Goal: Task Accomplishment & Management: Complete application form

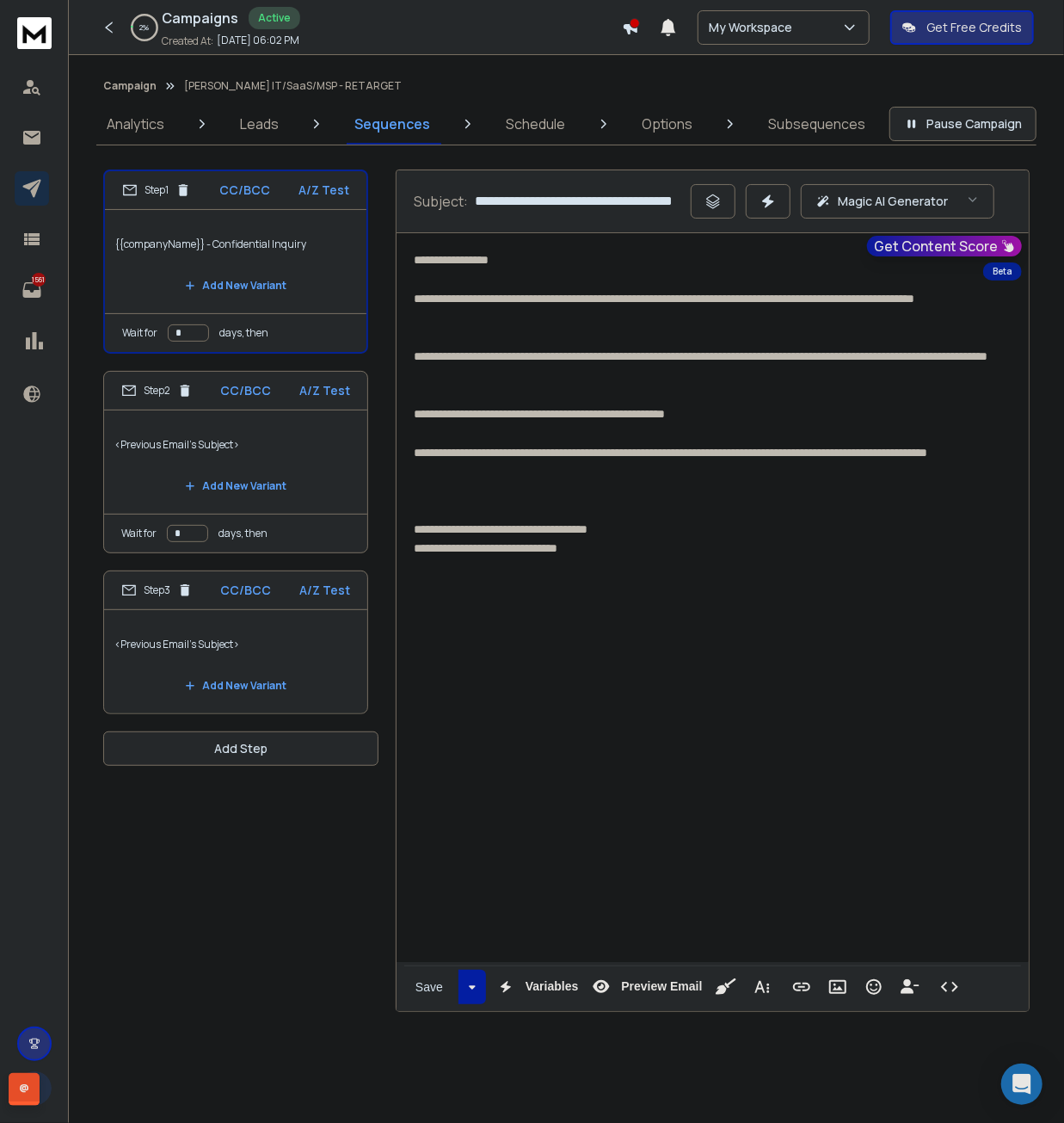
click at [36, 194] on icon at bounding box center [32, 188] width 21 height 21
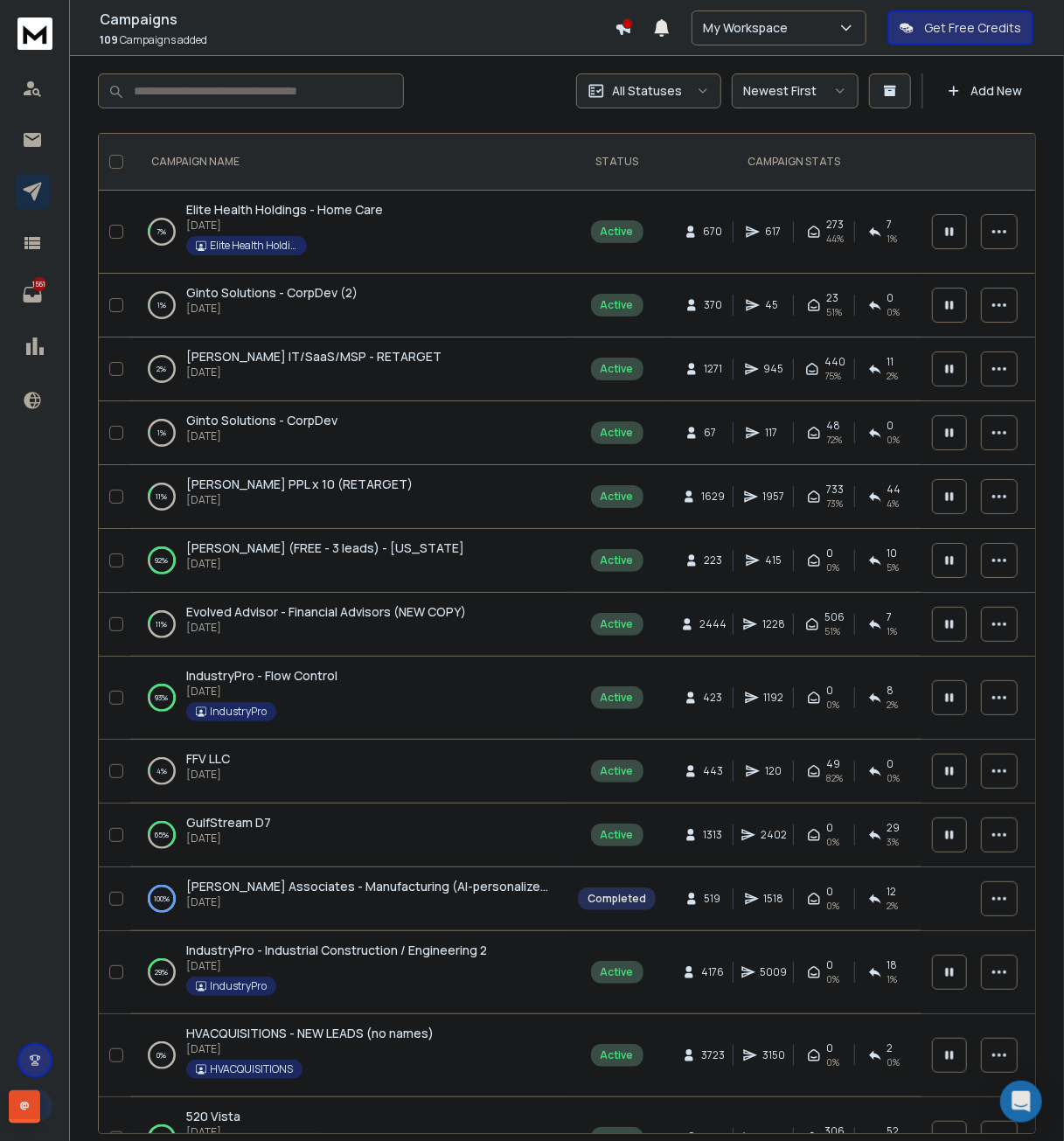
click at [255, 207] on span "Elite Health Holdings - Home Care" at bounding box center [284, 209] width 197 height 17
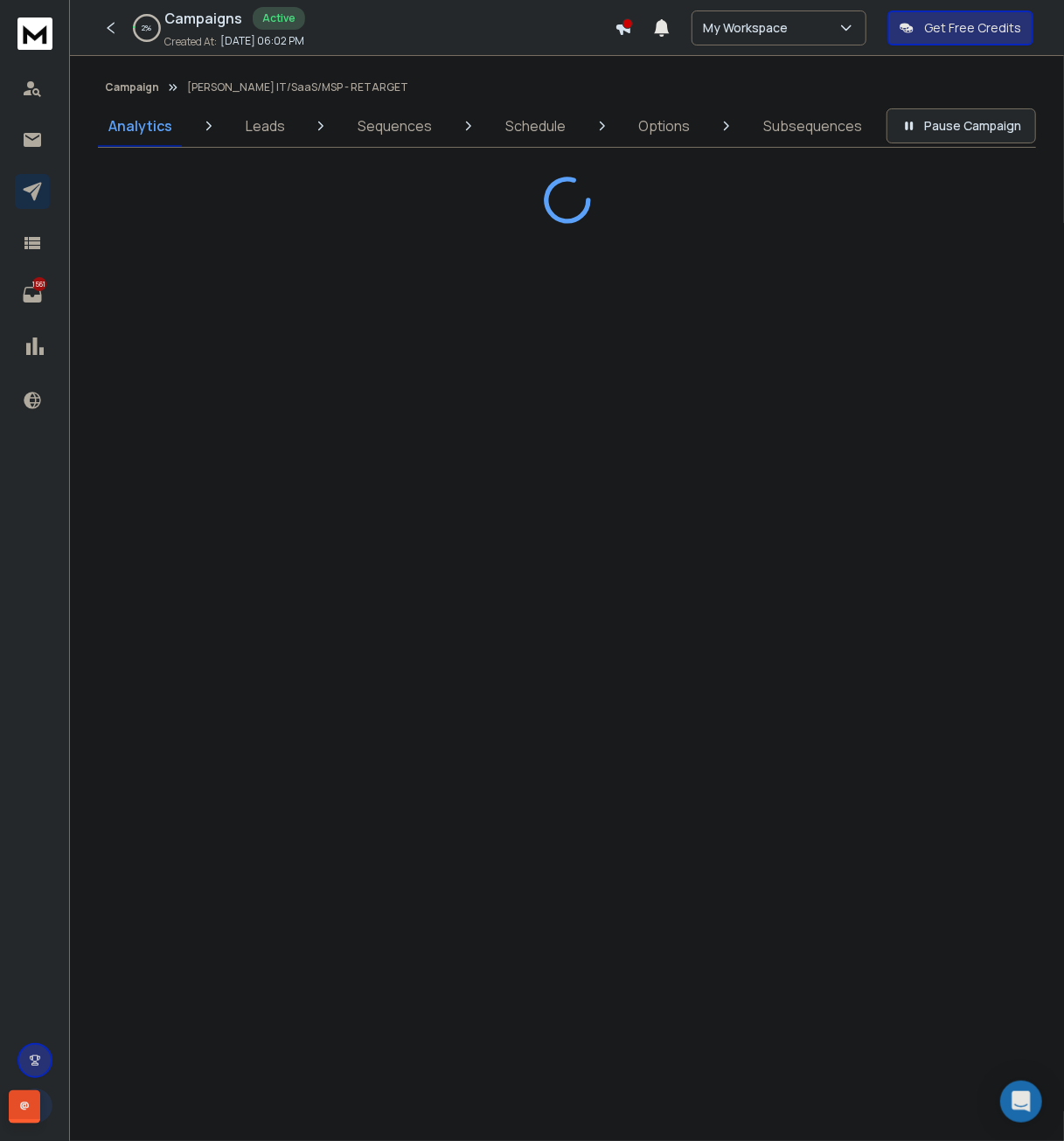
click at [267, 127] on p "Leads" at bounding box center [265, 126] width 39 height 21
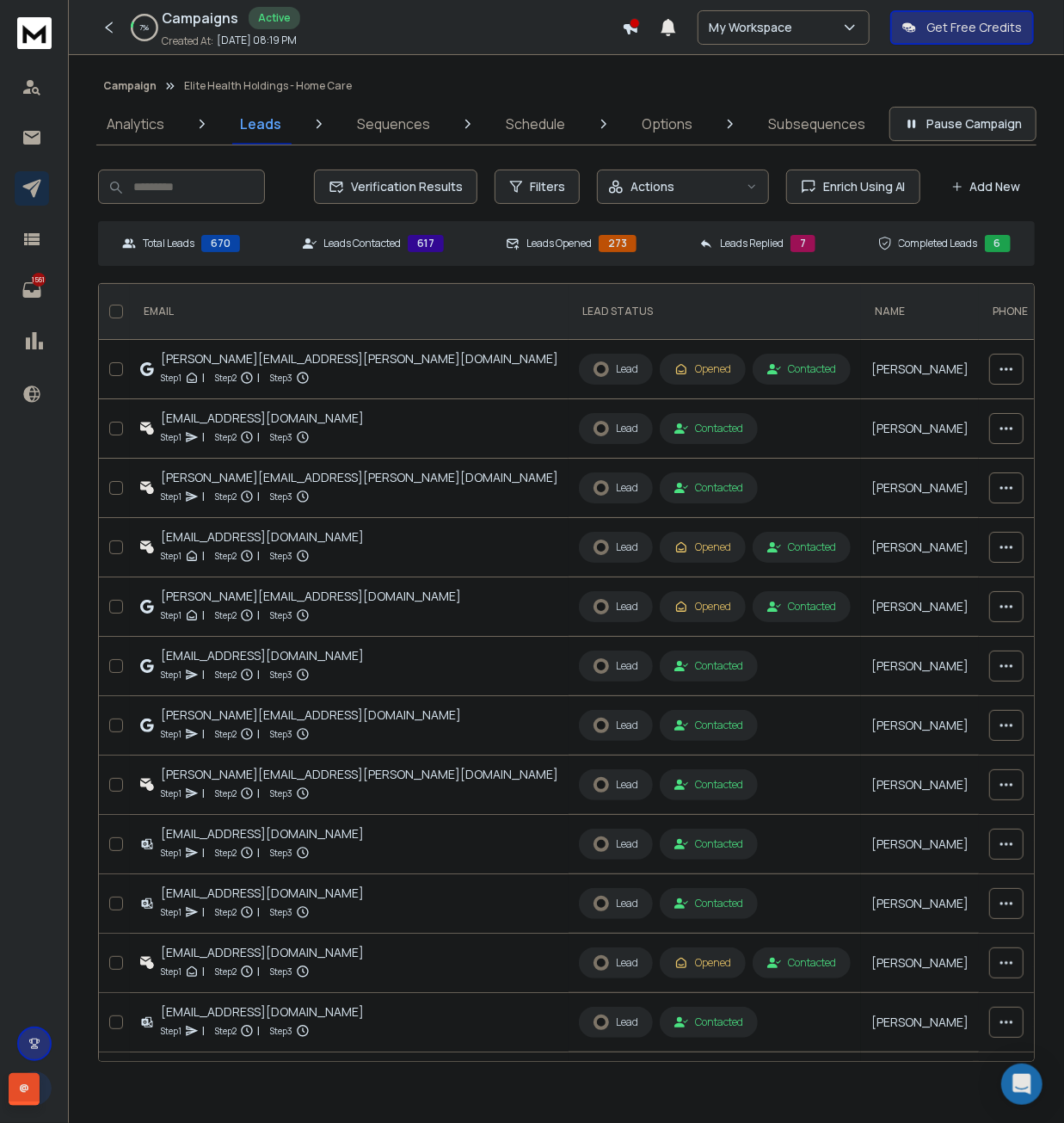
click at [974, 188] on button "Add New" at bounding box center [986, 187] width 97 height 34
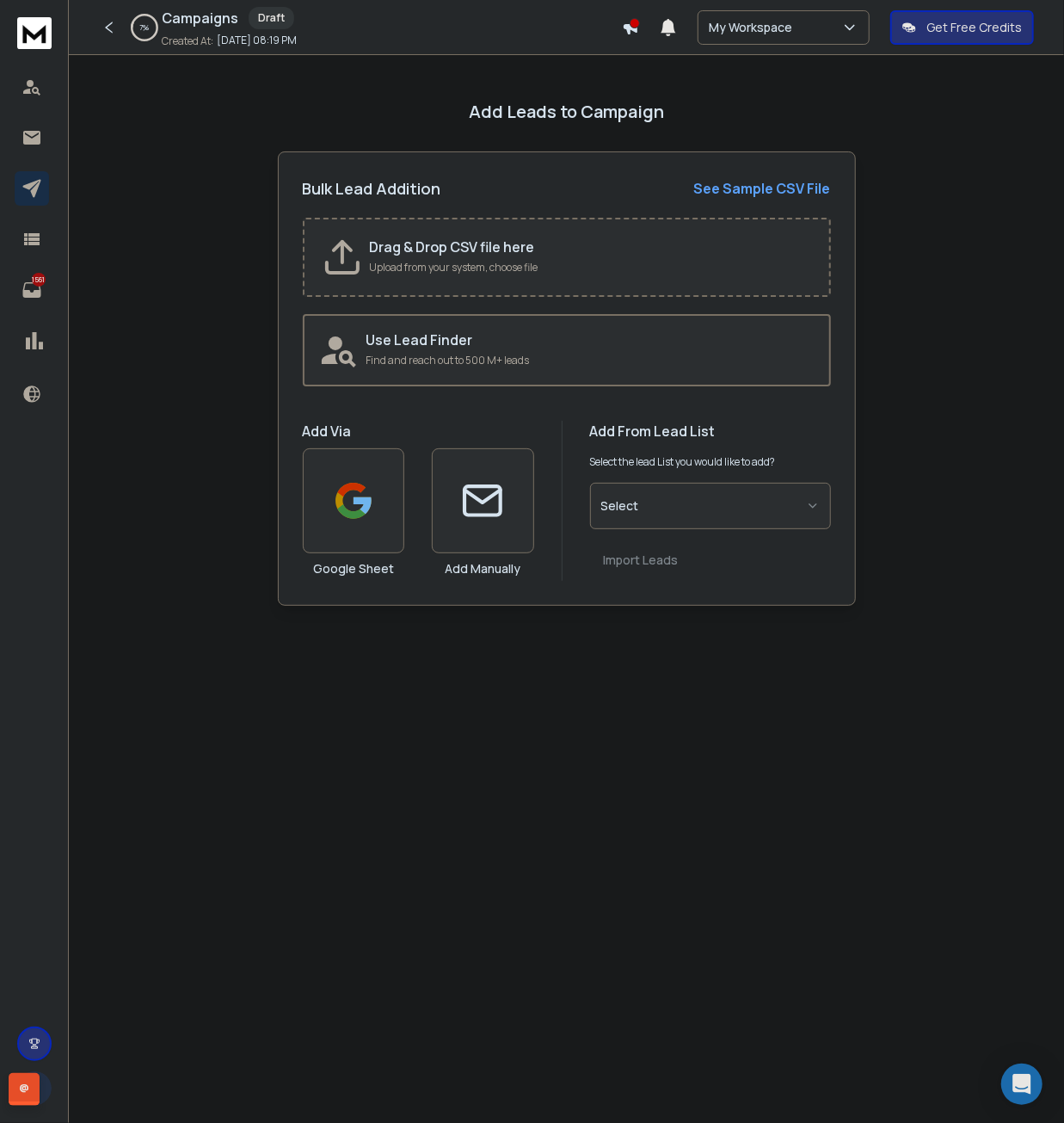
click at [559, 270] on p "Upload from your system, choose file" at bounding box center [591, 268] width 442 height 14
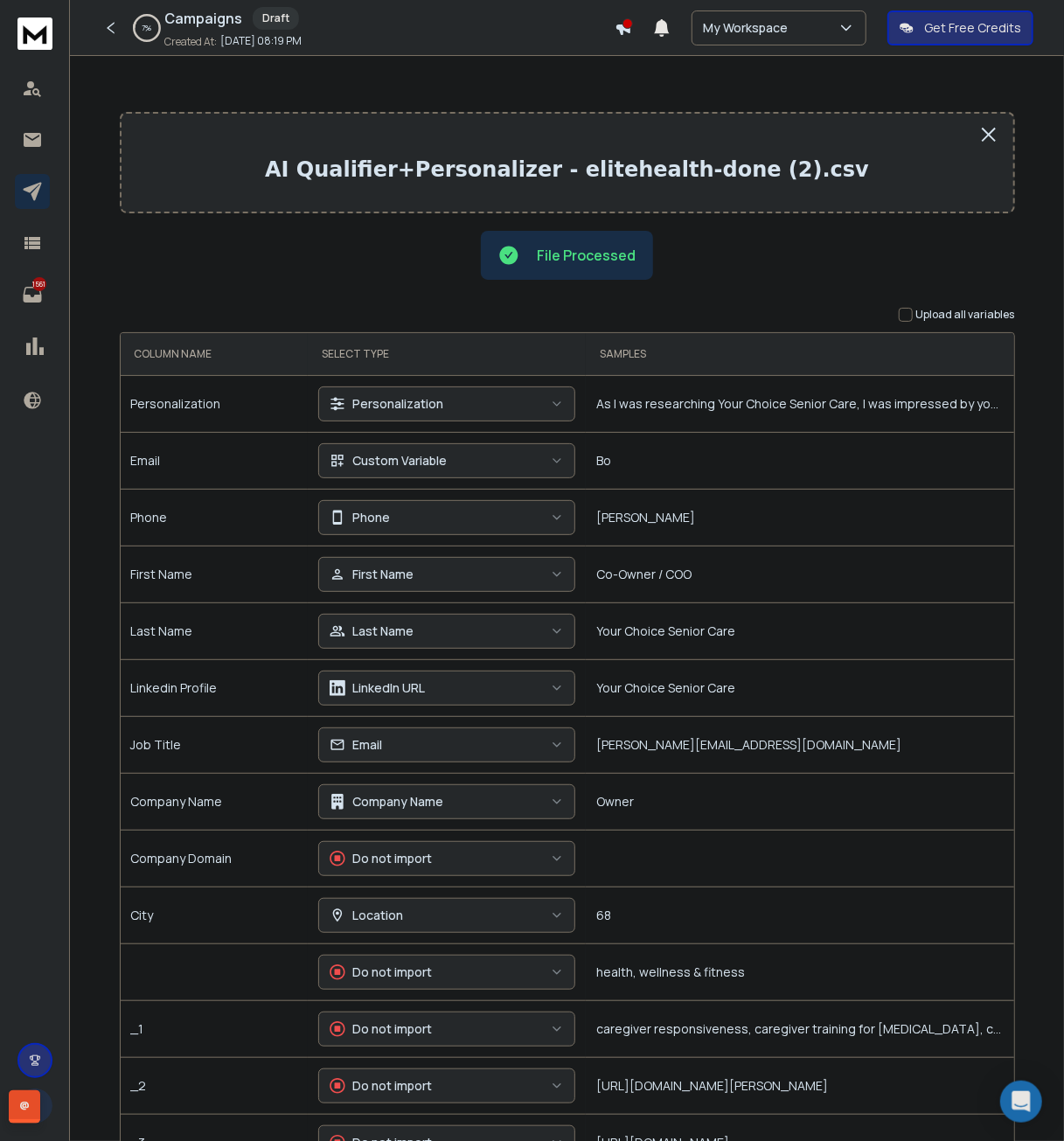
click at [986, 138] on icon at bounding box center [989, 135] width 21 height 21
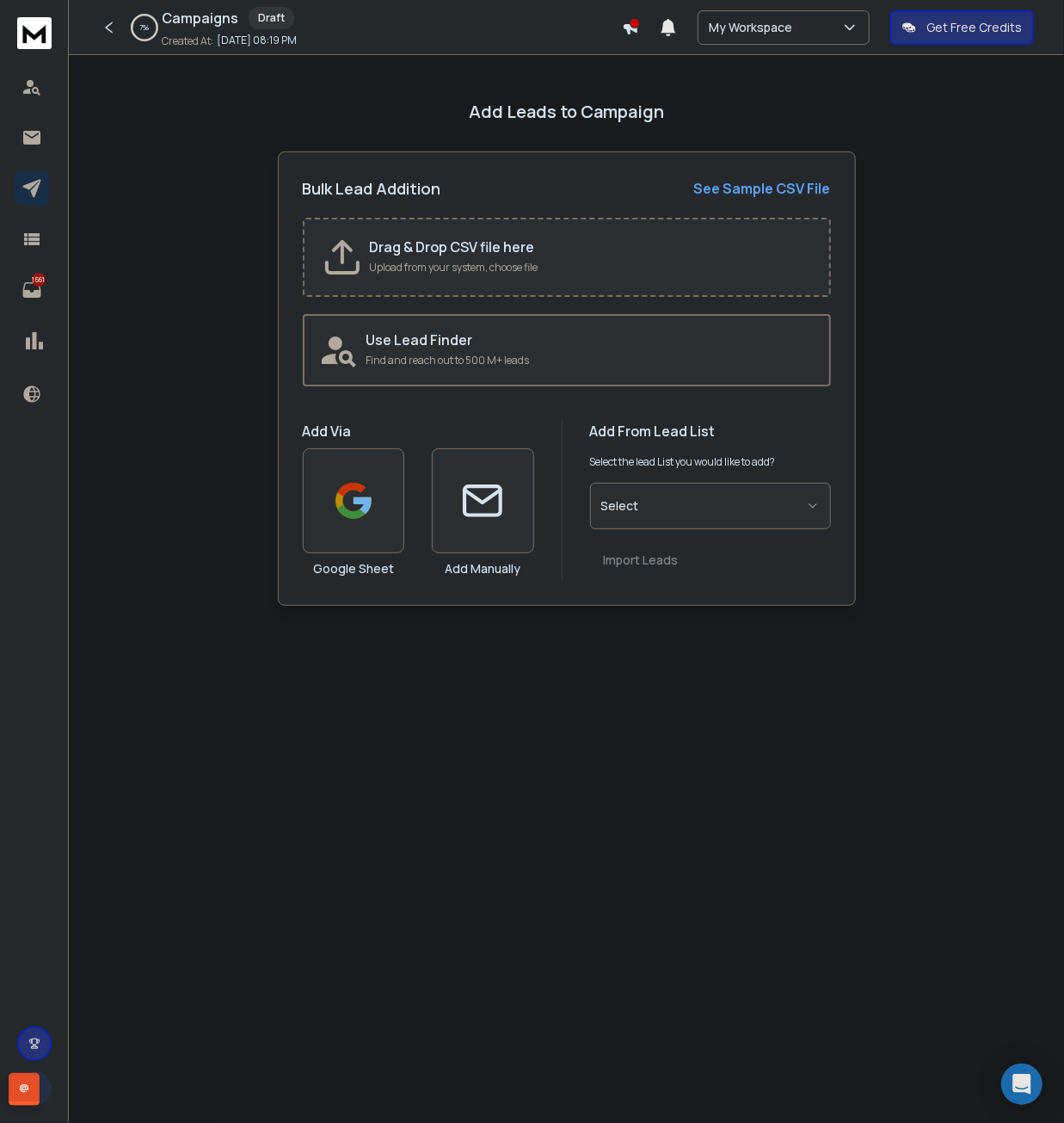
click at [497, 262] on p "Upload from your system, choose file" at bounding box center [591, 268] width 442 height 14
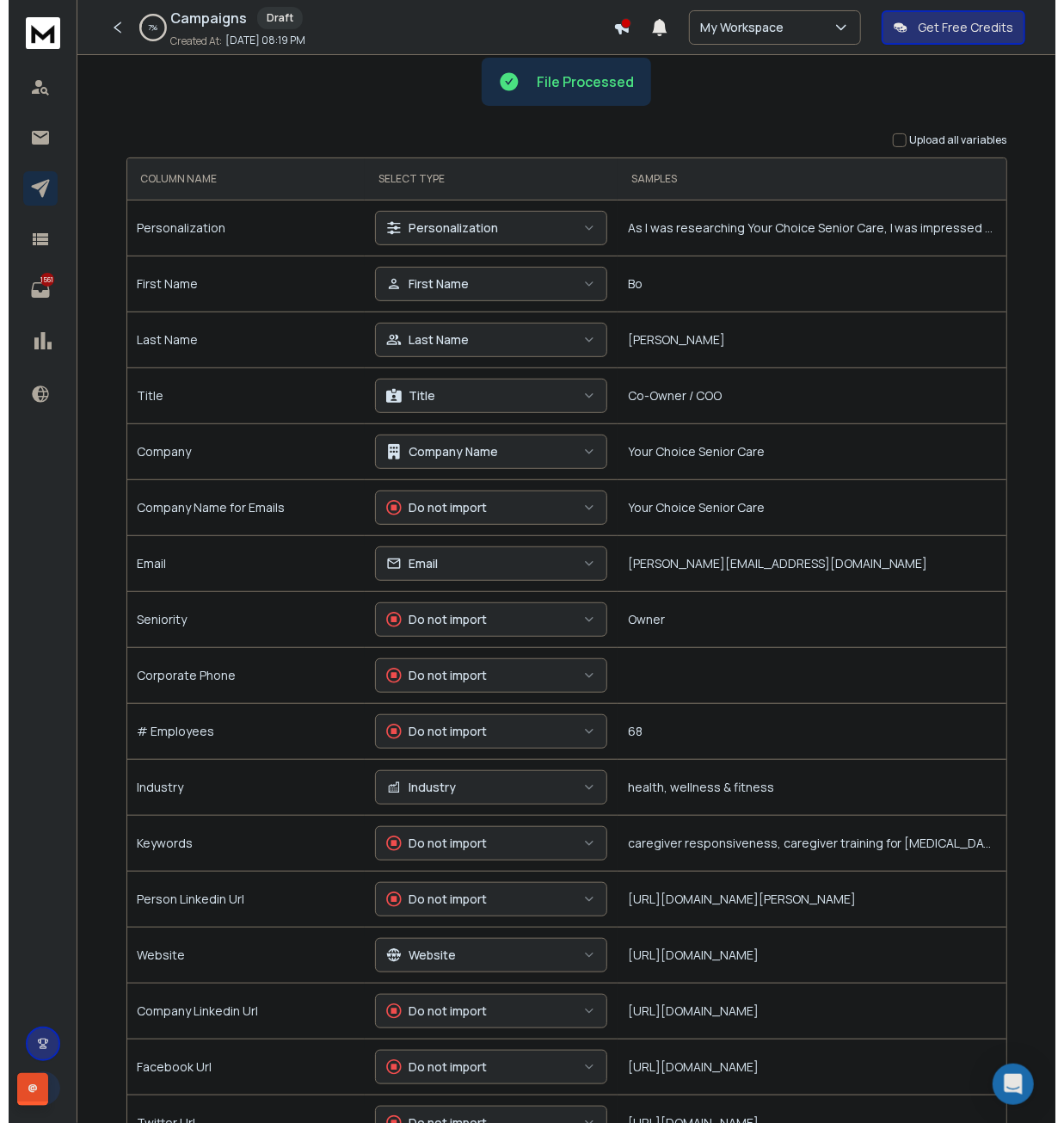
scroll to position [229, 0]
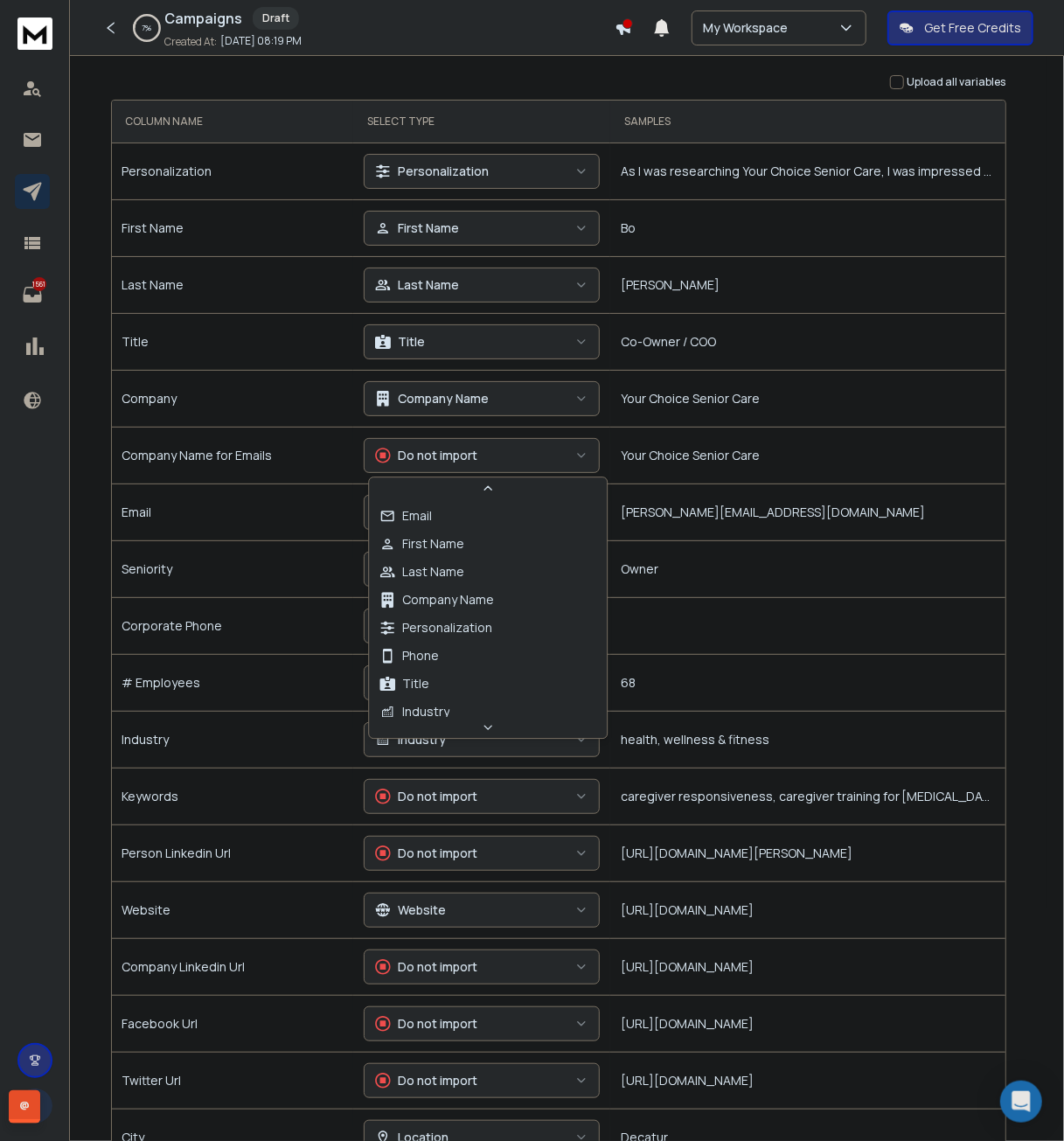
click at [514, 449] on button "Do not import" at bounding box center [482, 456] width 236 height 35
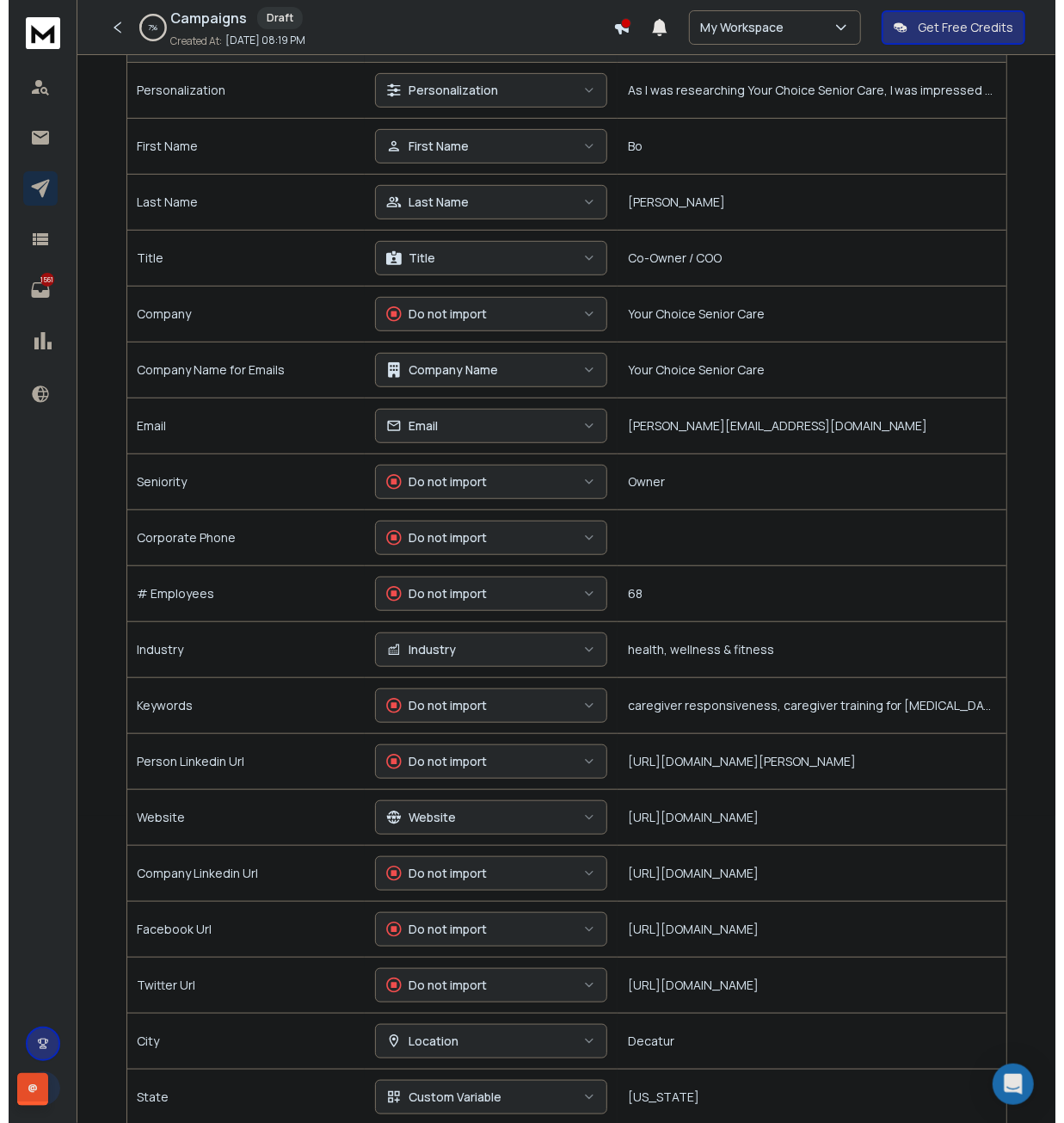
scroll to position [344, 0]
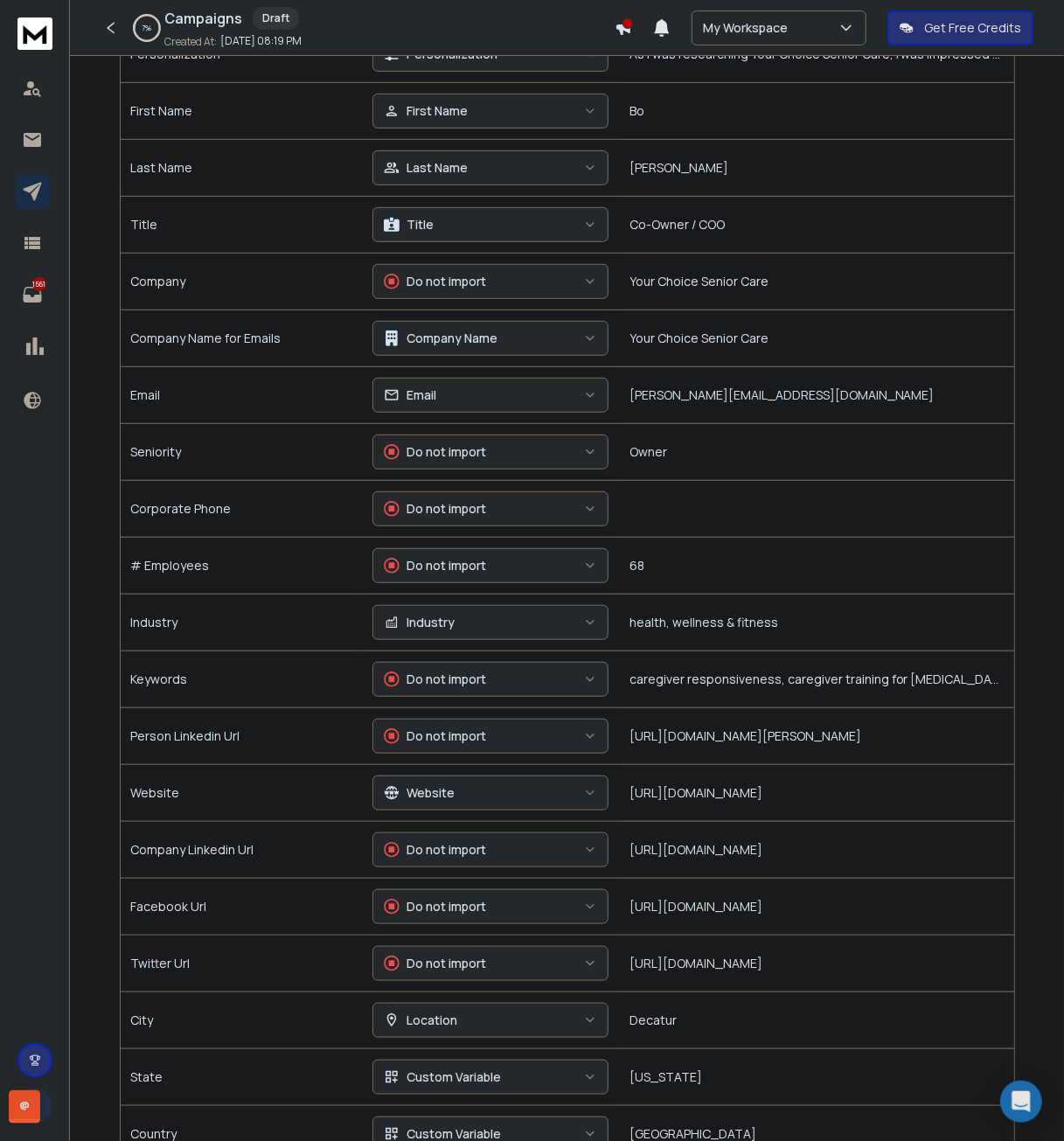
click at [479, 435] on button "Do not import" at bounding box center [490, 452] width 236 height 35
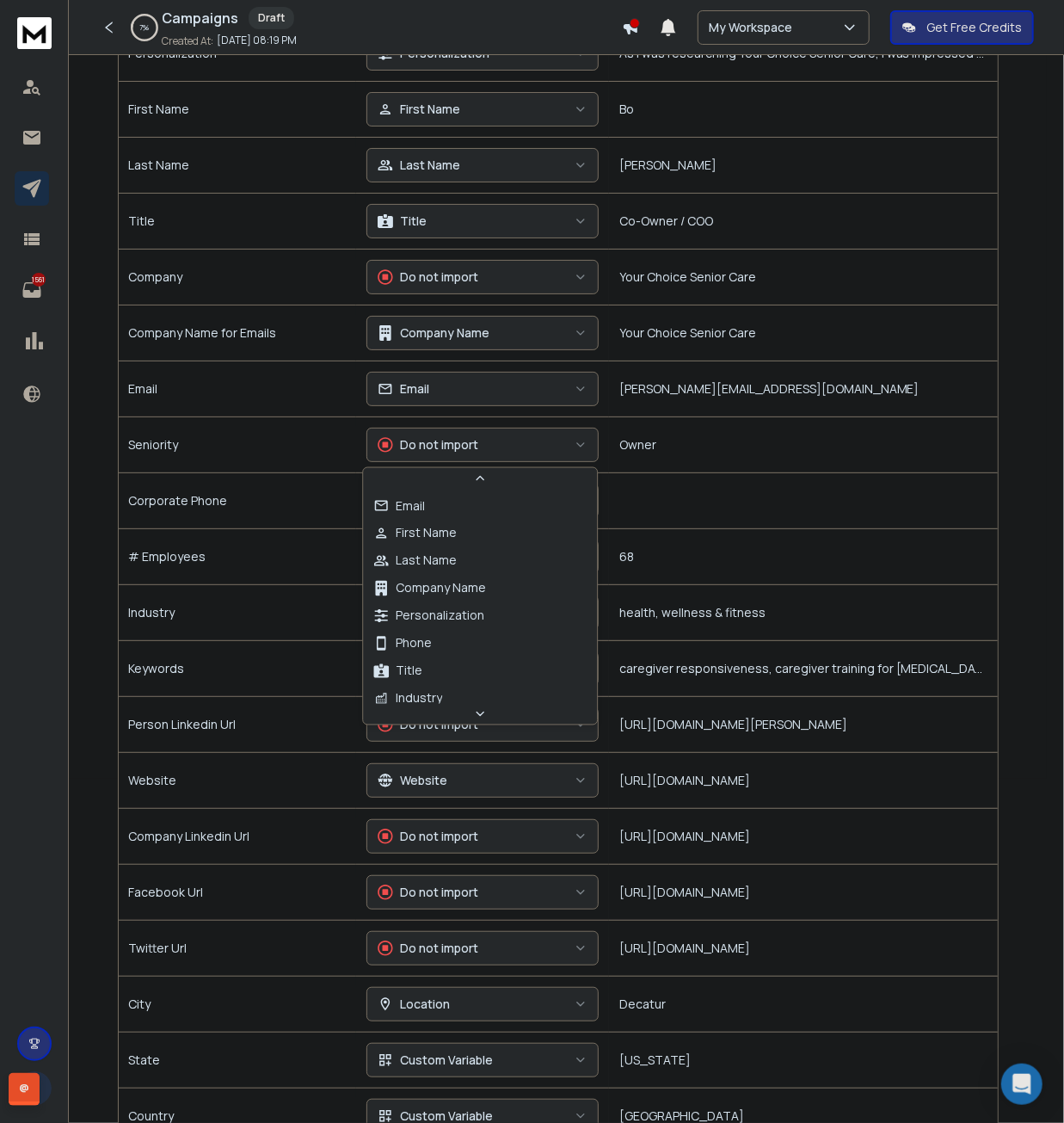
scroll to position [174, 0]
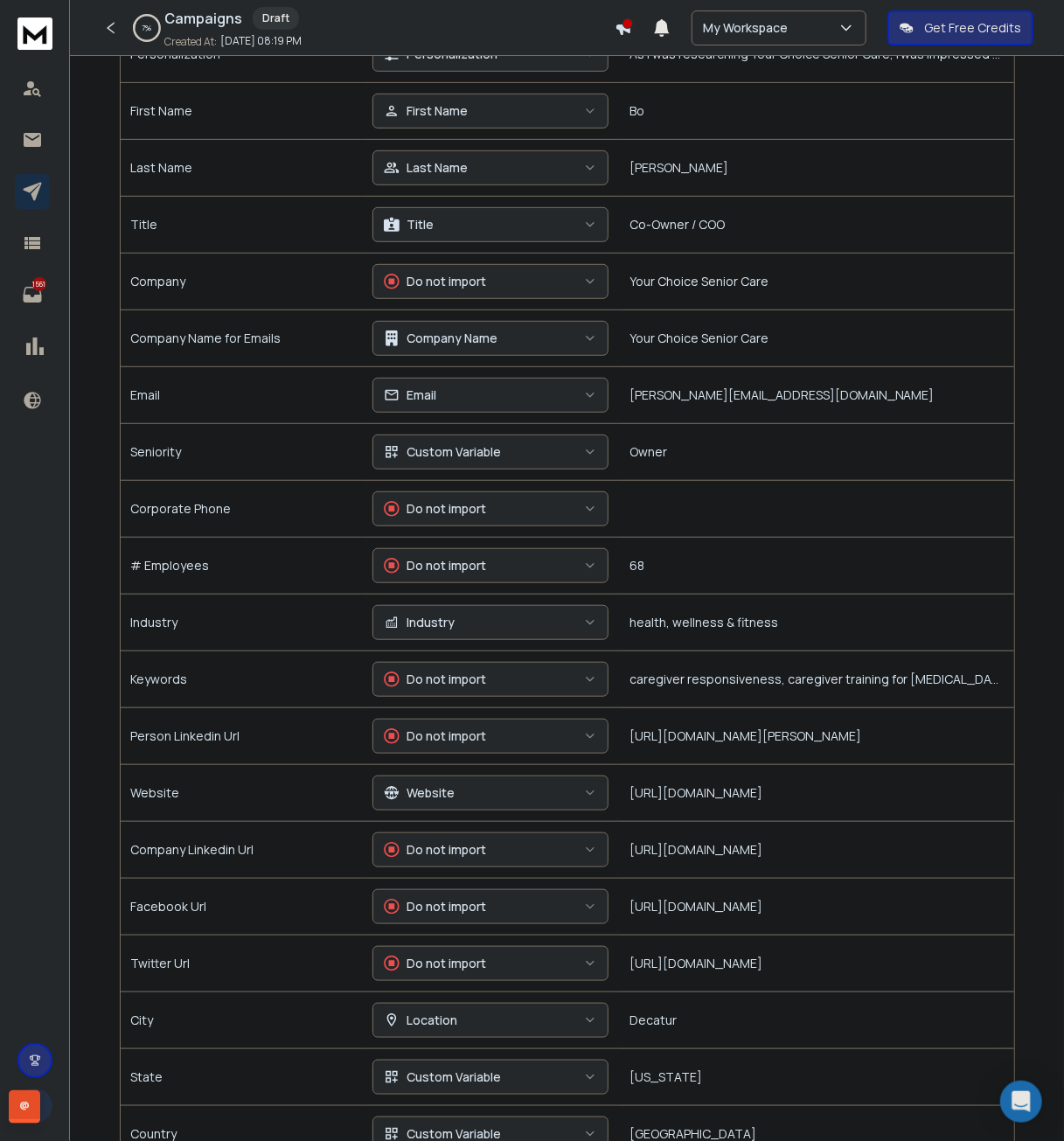
click at [490, 574] on button "Do not import" at bounding box center [490, 566] width 236 height 35
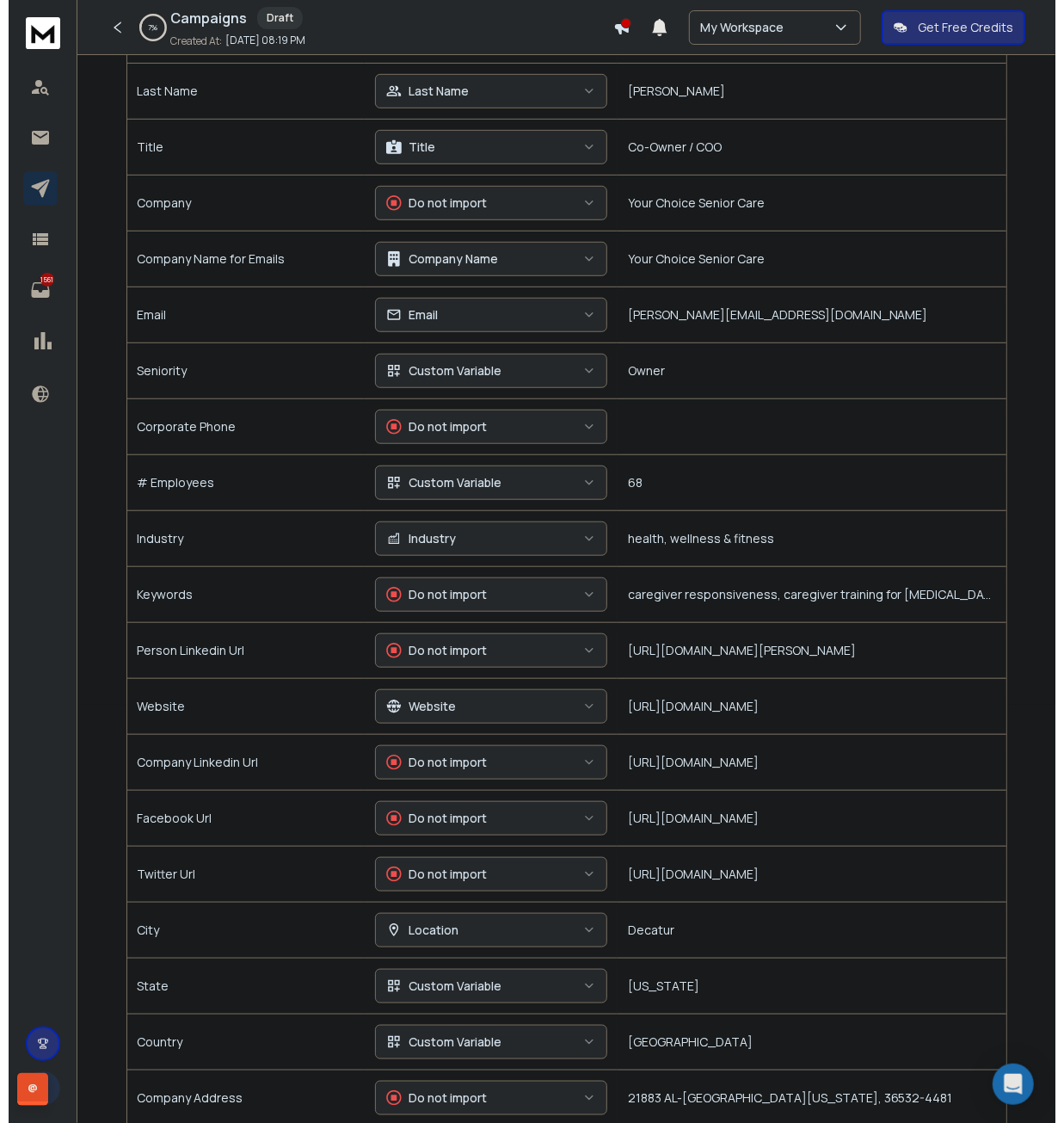
scroll to position [459, 0]
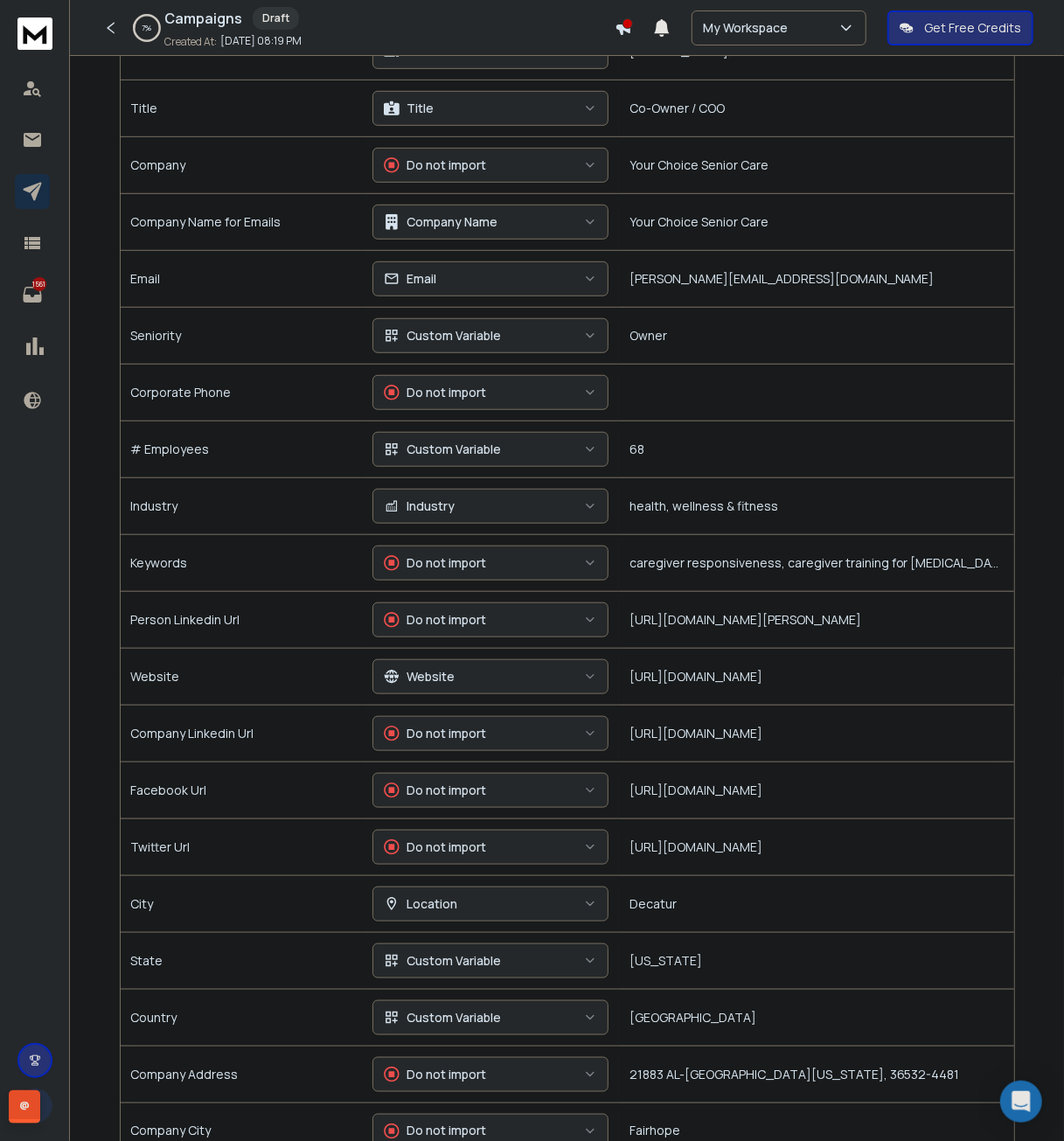
click at [460, 564] on div "Do not import" at bounding box center [435, 563] width 102 height 17
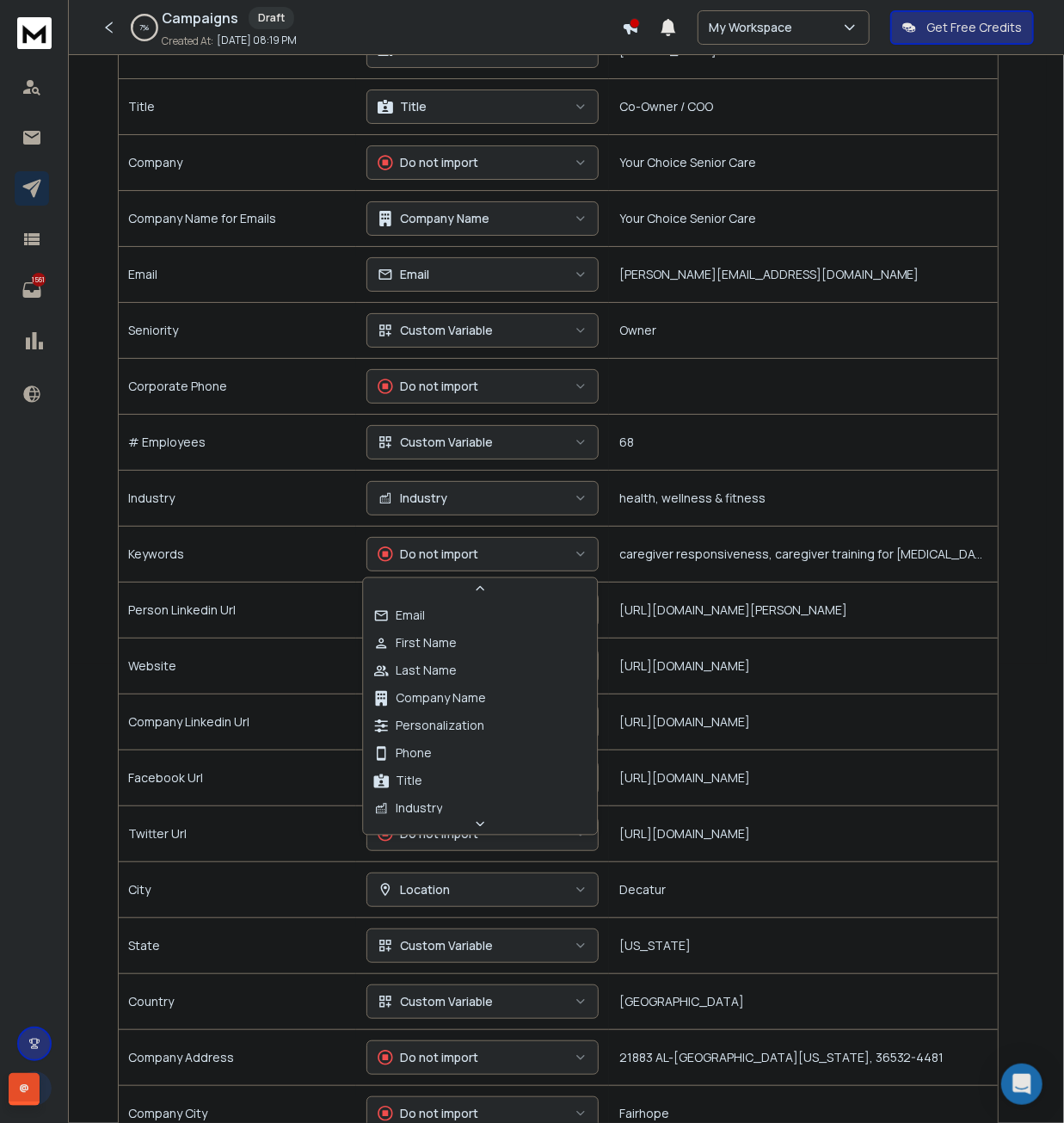
scroll to position [174, 0]
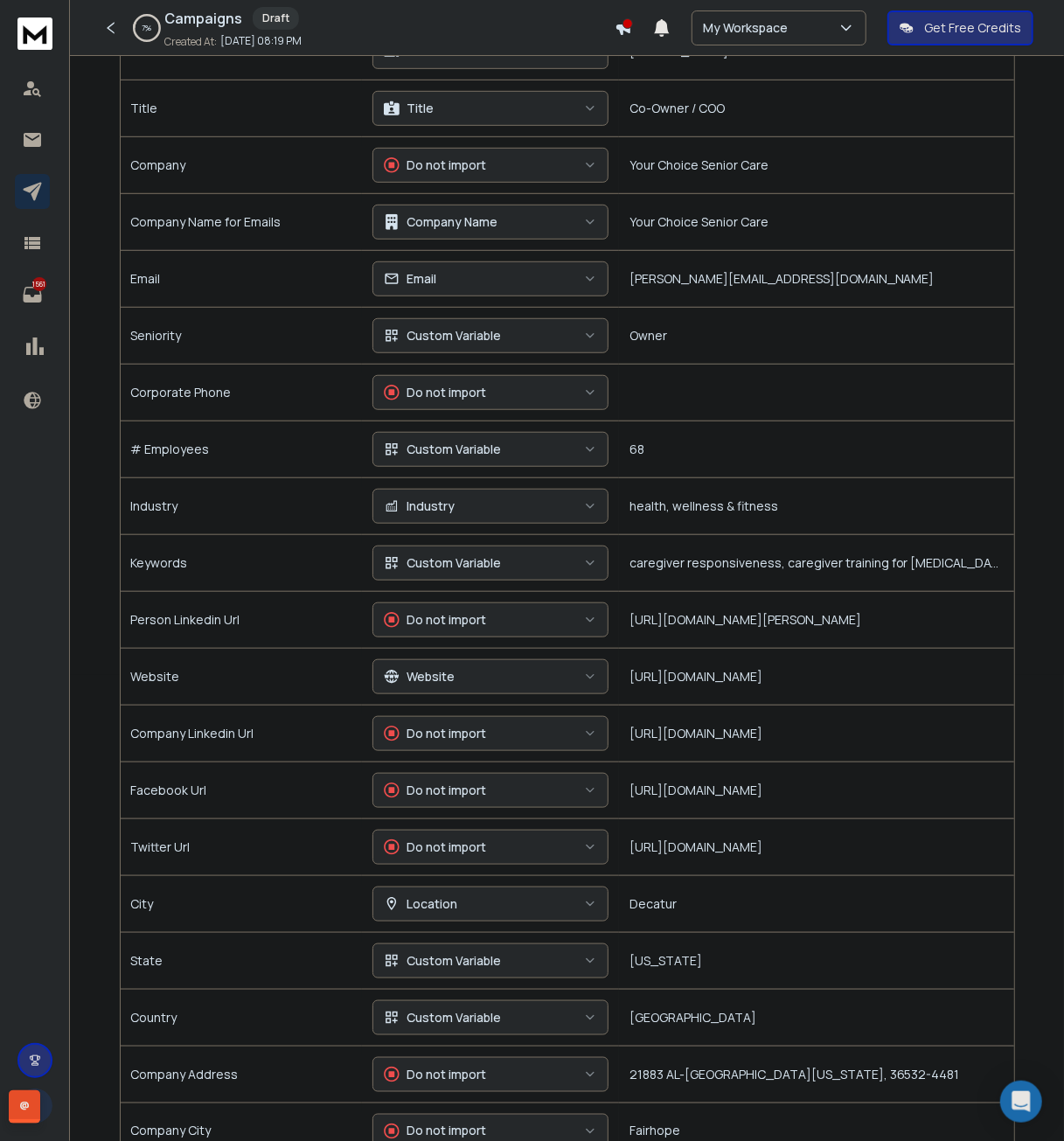
click at [543, 626] on button "Do not import" at bounding box center [490, 620] width 236 height 35
click at [511, 726] on button "Do not import" at bounding box center [490, 734] width 236 height 35
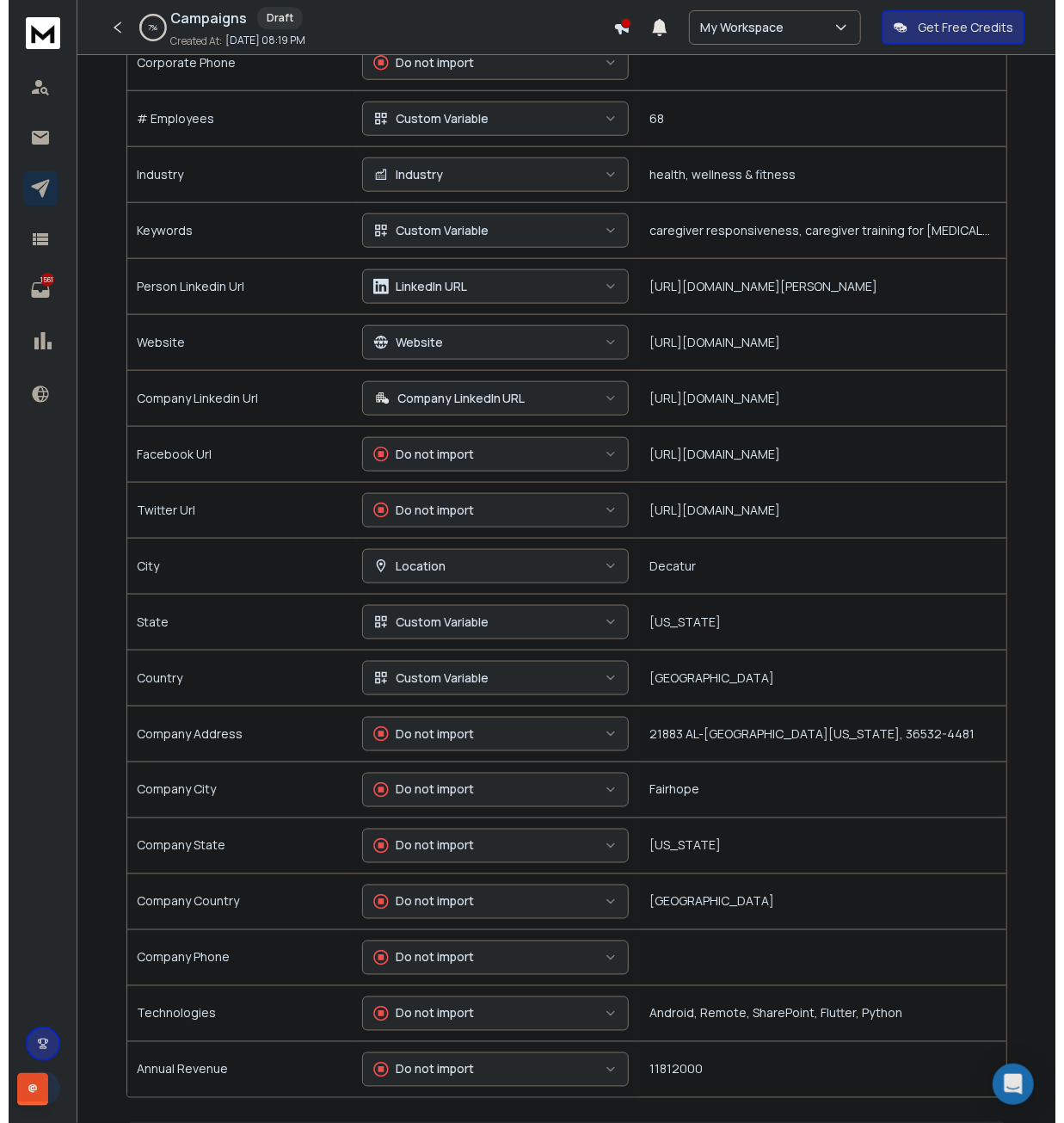
scroll to position [803, 0]
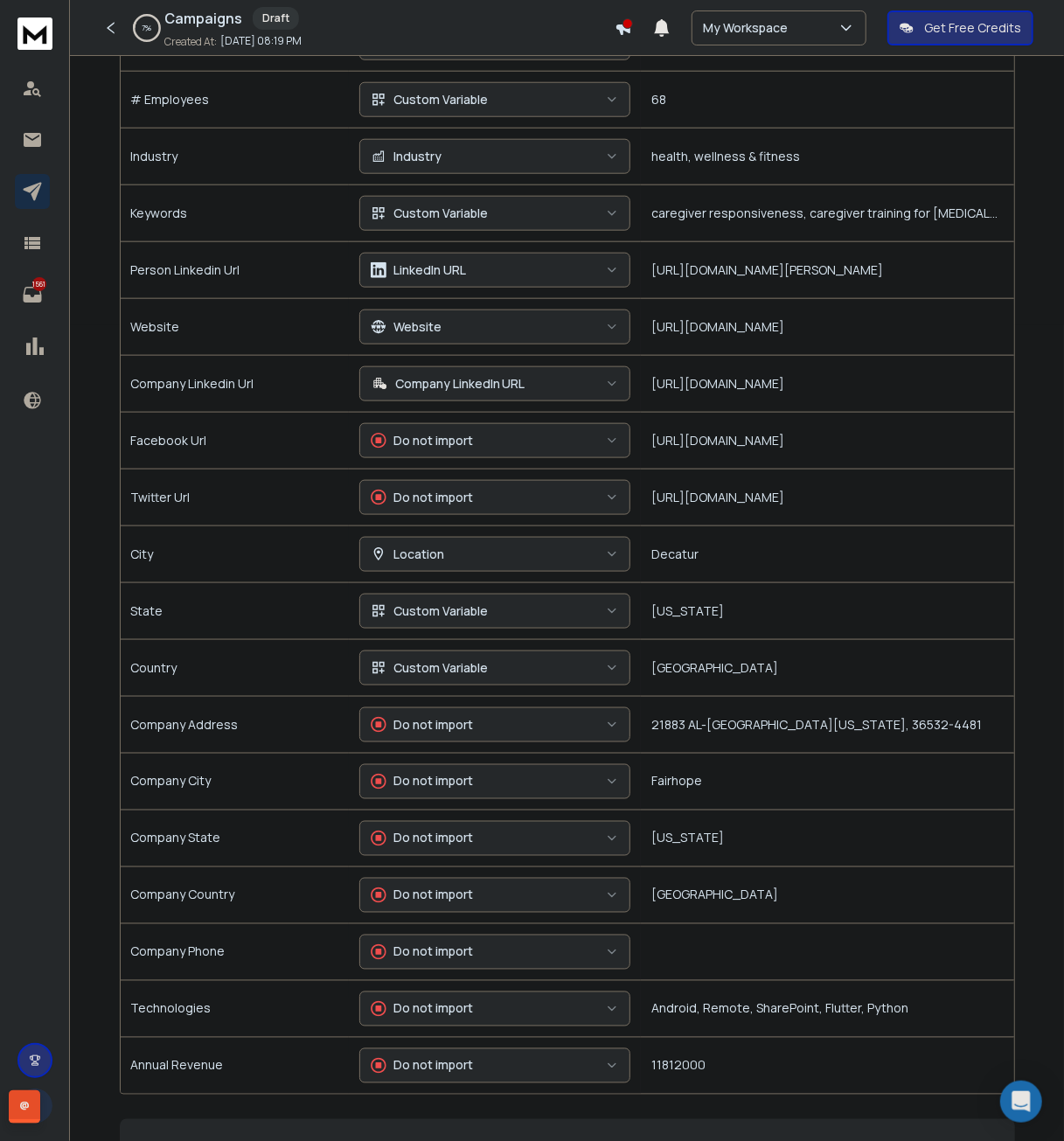
click at [519, 445] on button "Do not import" at bounding box center [495, 441] width 271 height 35
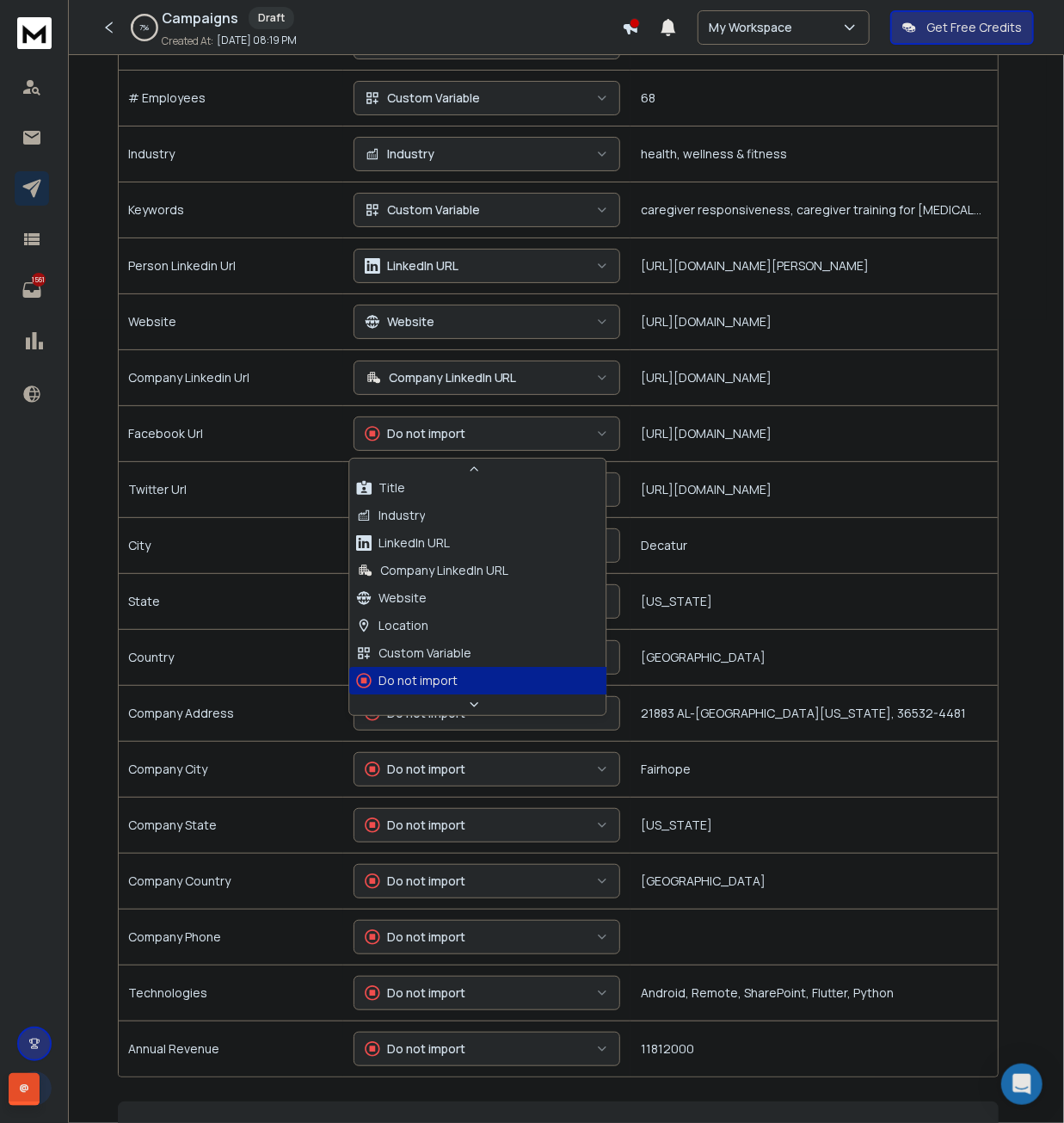
scroll to position [157, 0]
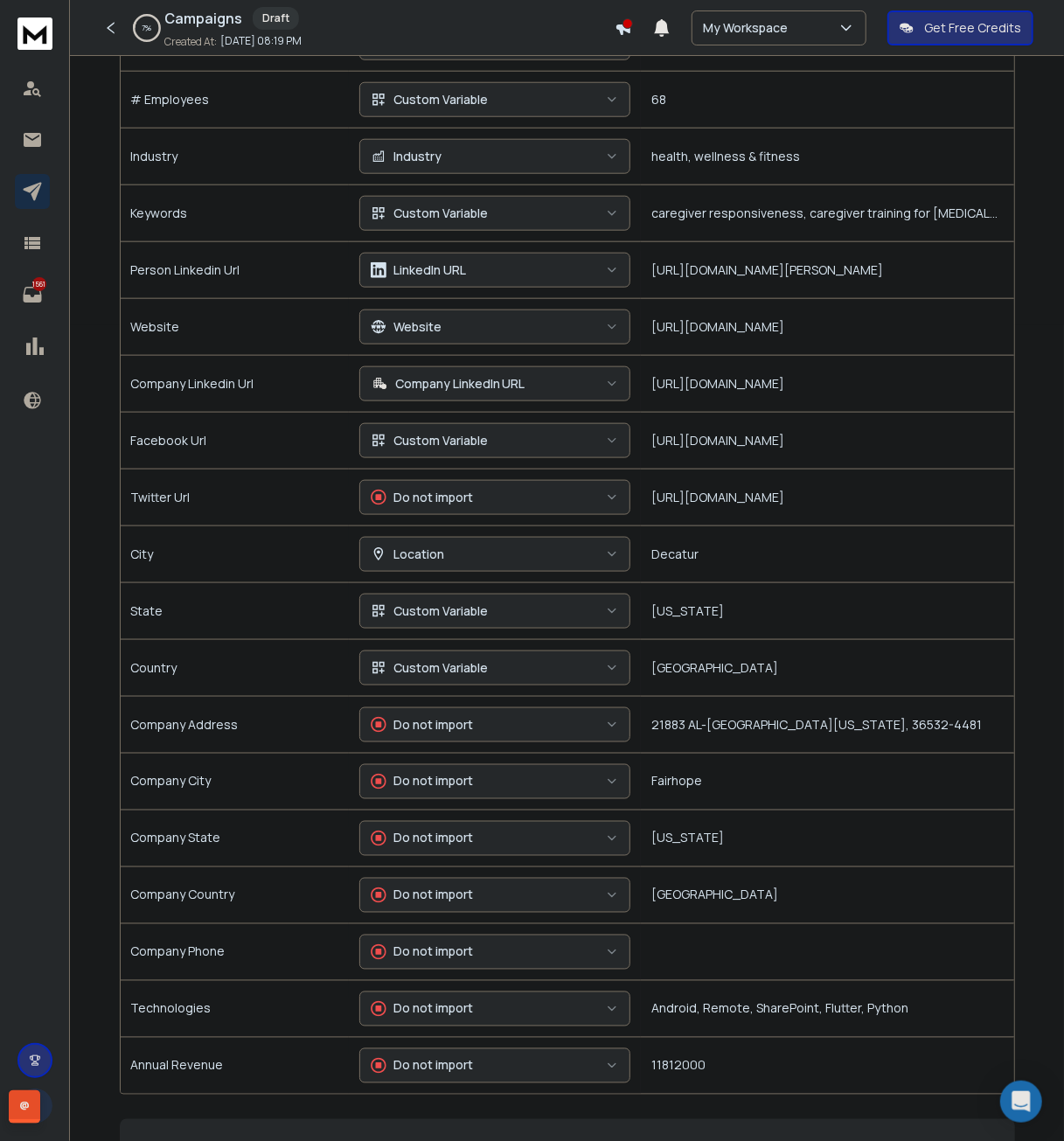
click at [495, 504] on button "Do not import" at bounding box center [495, 497] width 271 height 35
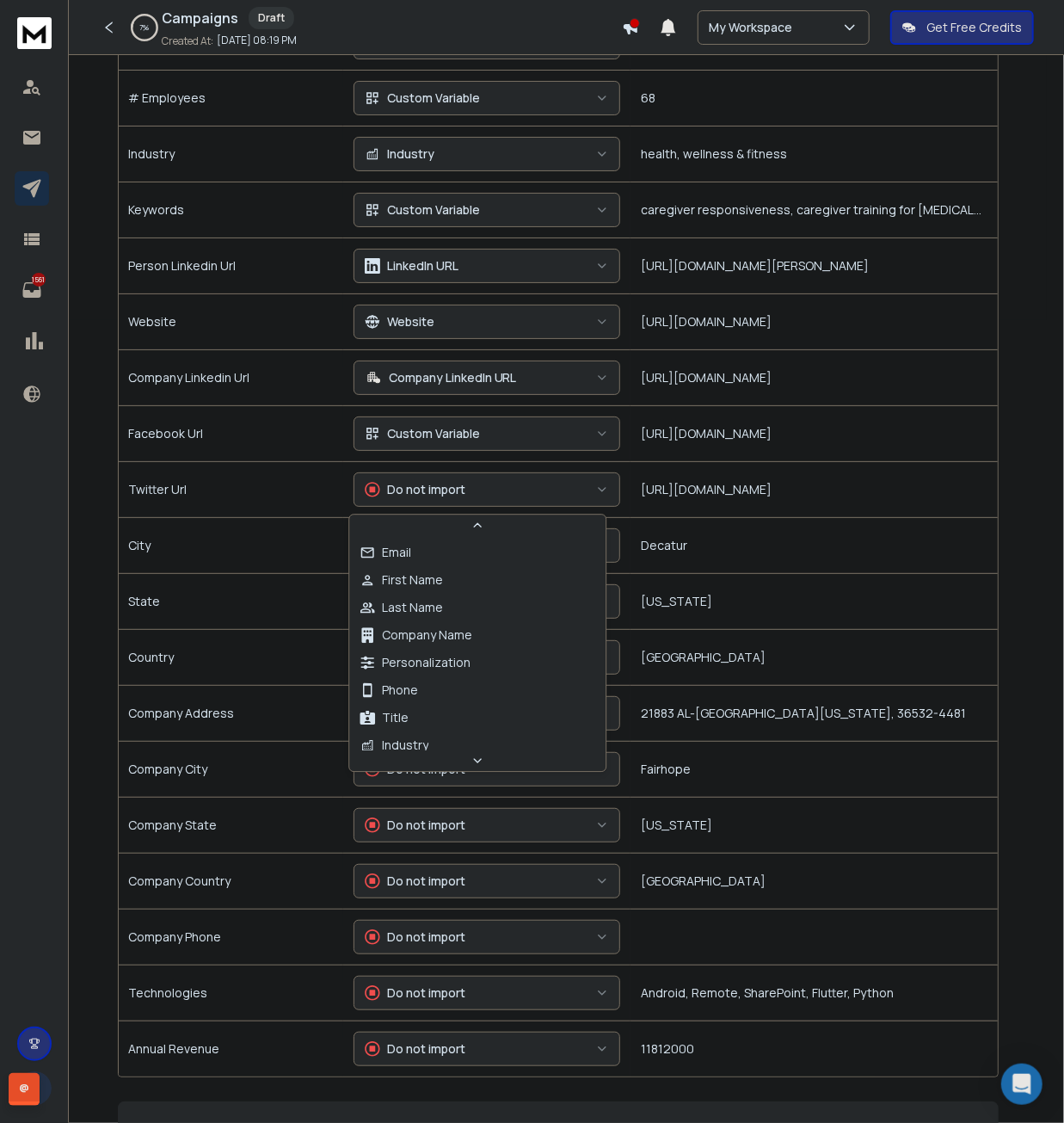
scroll to position [174, 0]
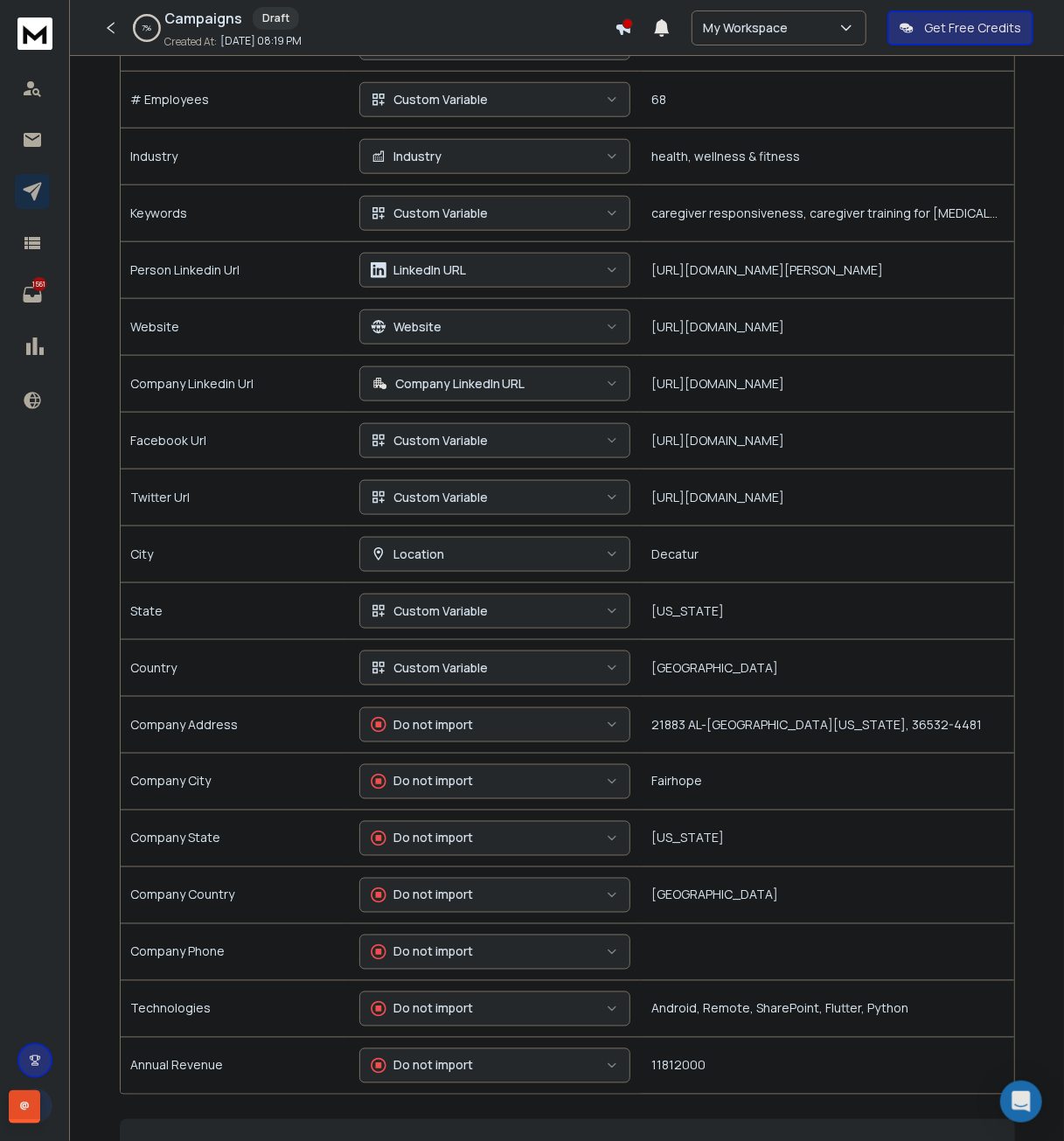
click at [490, 736] on button "Do not import" at bounding box center [495, 725] width 271 height 35
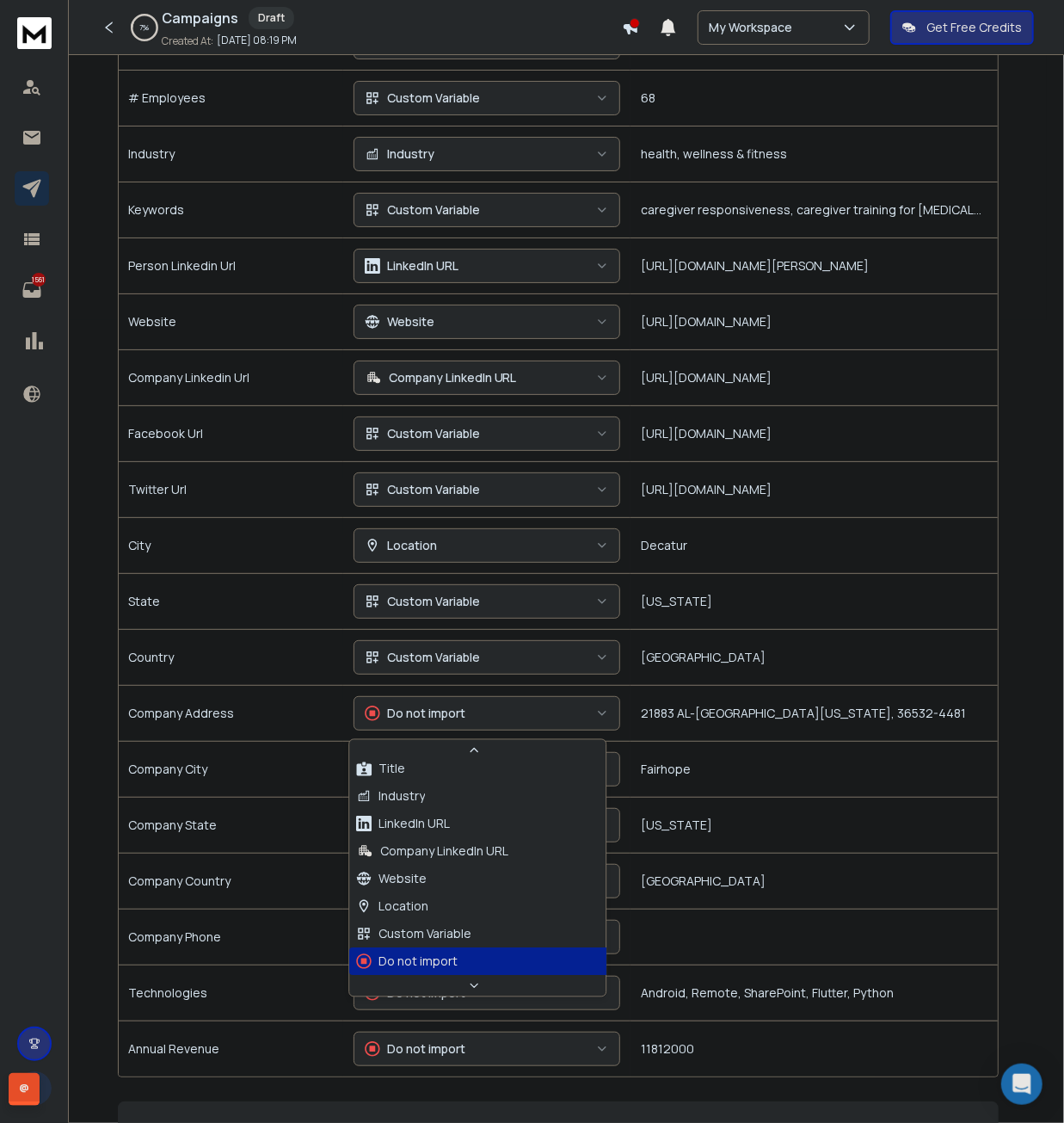
scroll to position [146, 0]
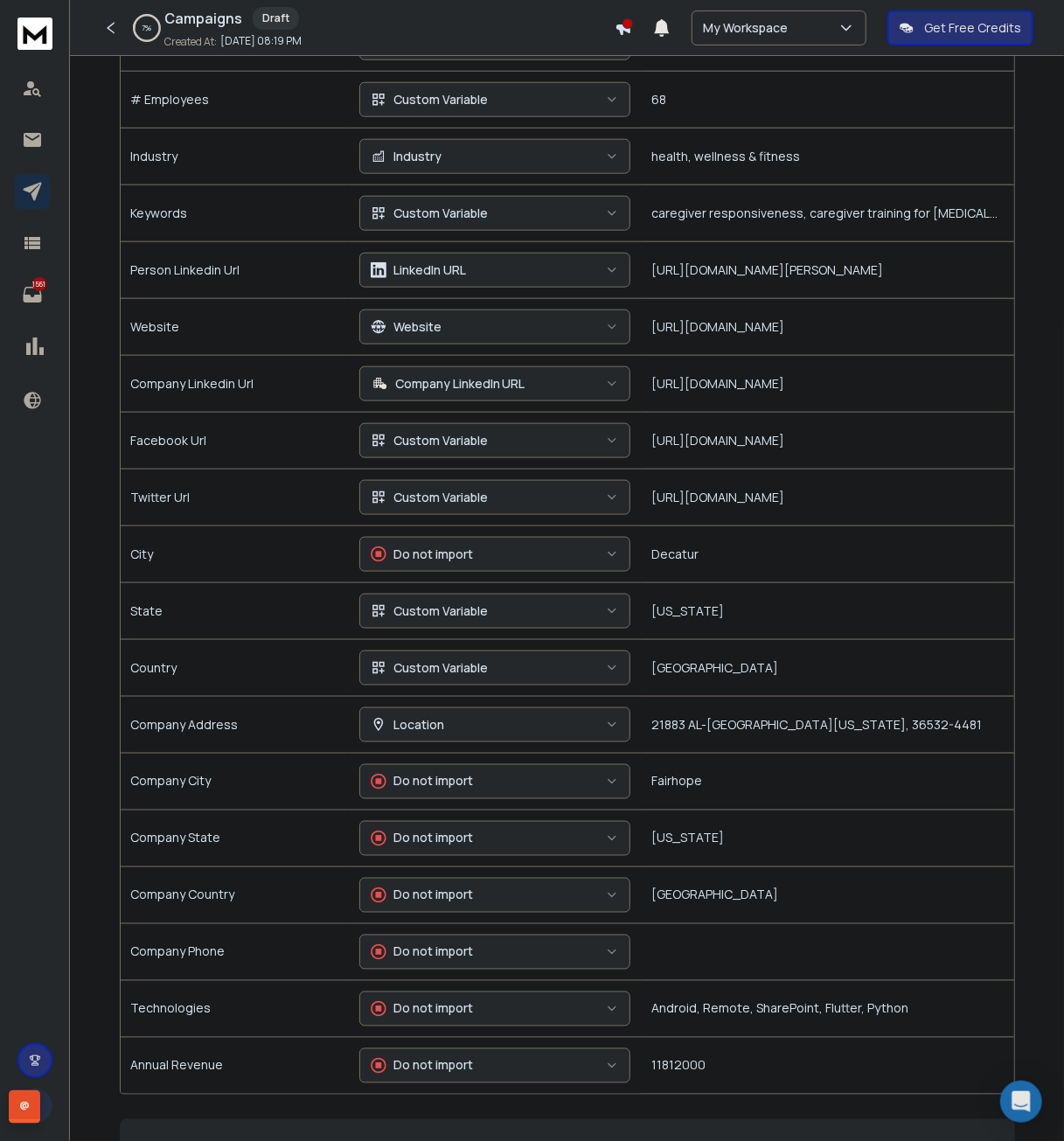
click at [529, 588] on td "Custom Variable" at bounding box center [495, 610] width 292 height 57
click at [512, 610] on button "Custom Variable" at bounding box center [495, 611] width 271 height 35
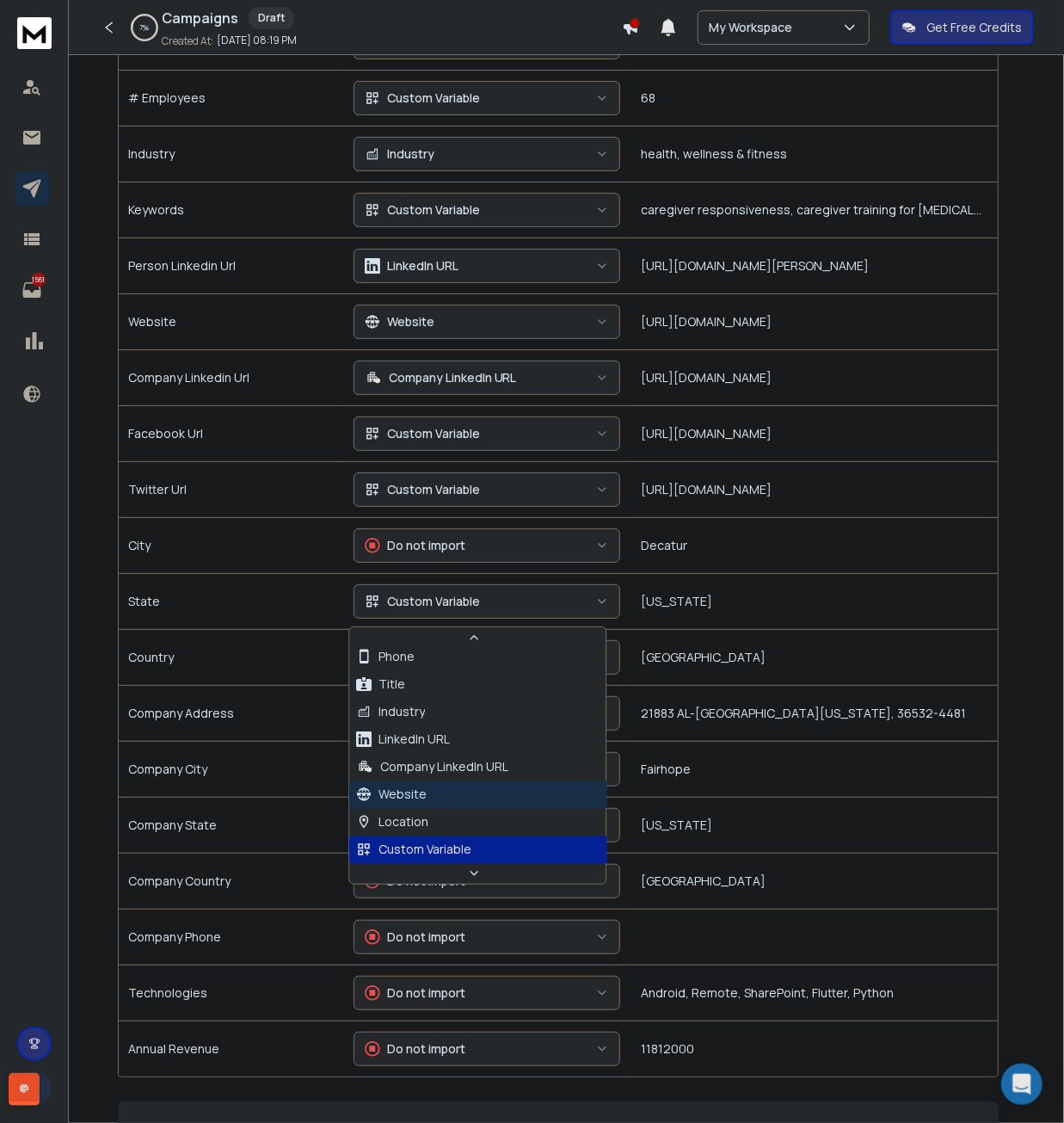
scroll to position [157, 0]
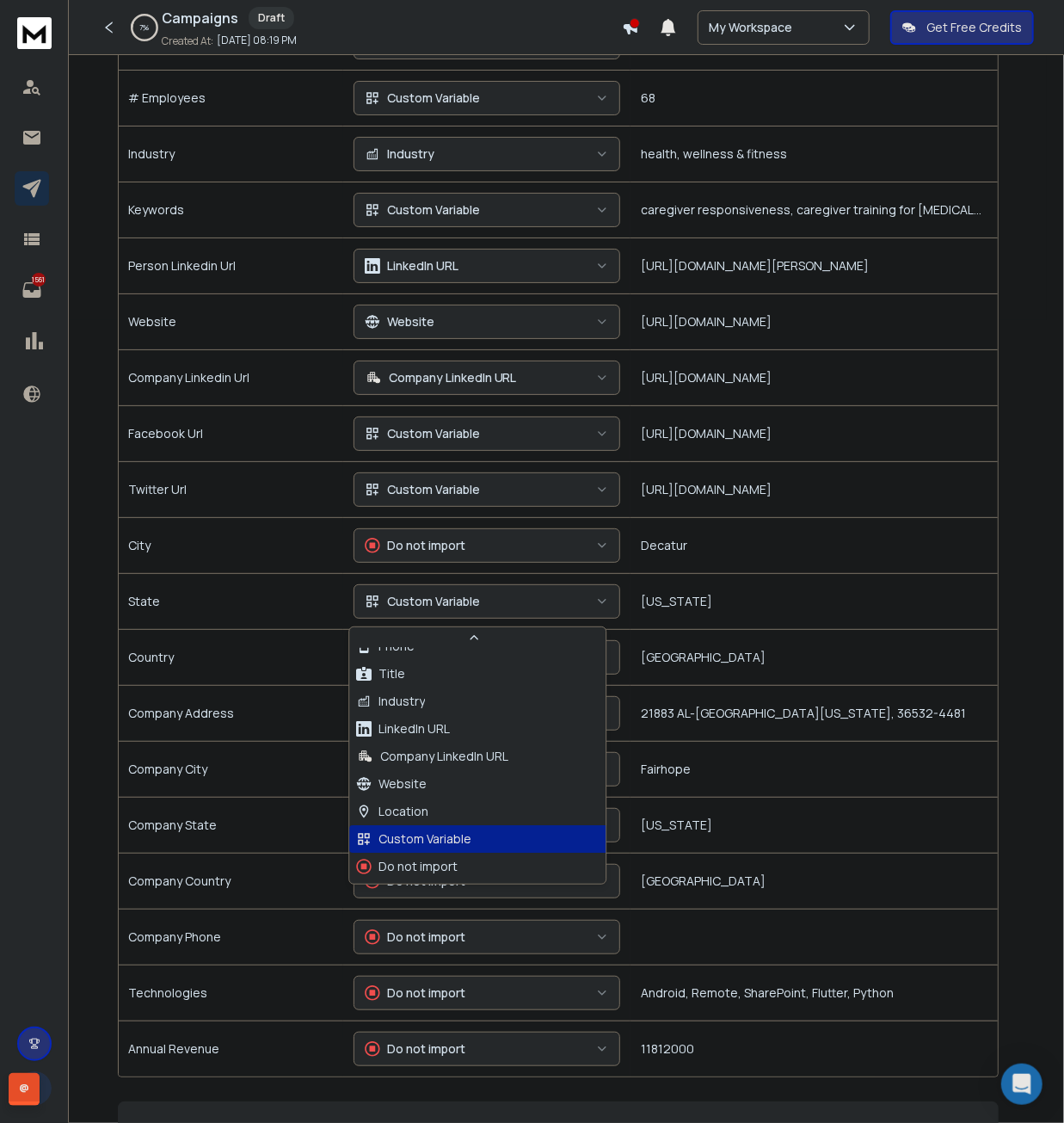
drag, startPoint x: 414, startPoint y: 861, endPoint x: 414, endPoint y: 840, distance: 21.0
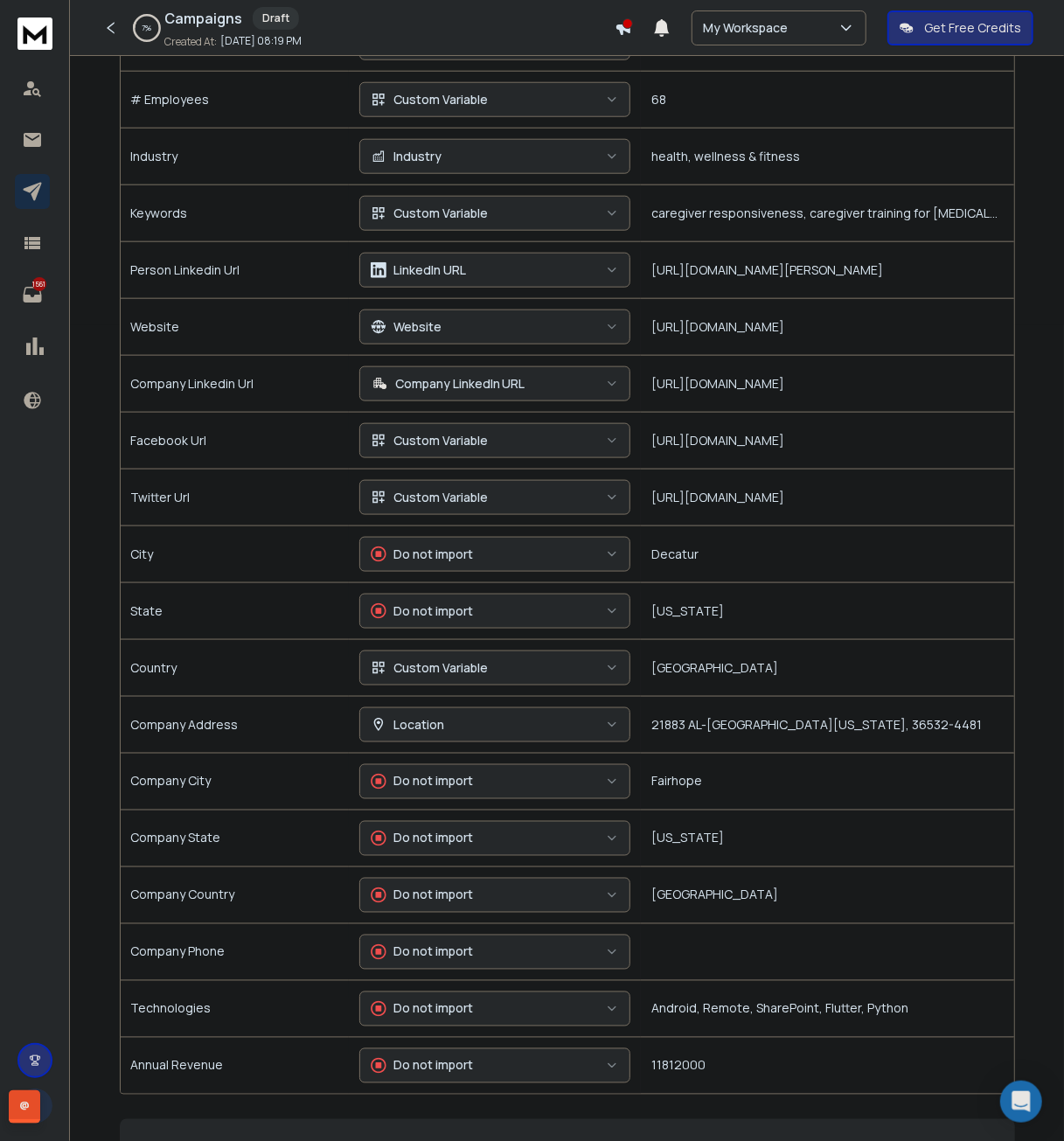
click at [462, 670] on div "Custom Variable" at bounding box center [429, 668] width 117 height 17
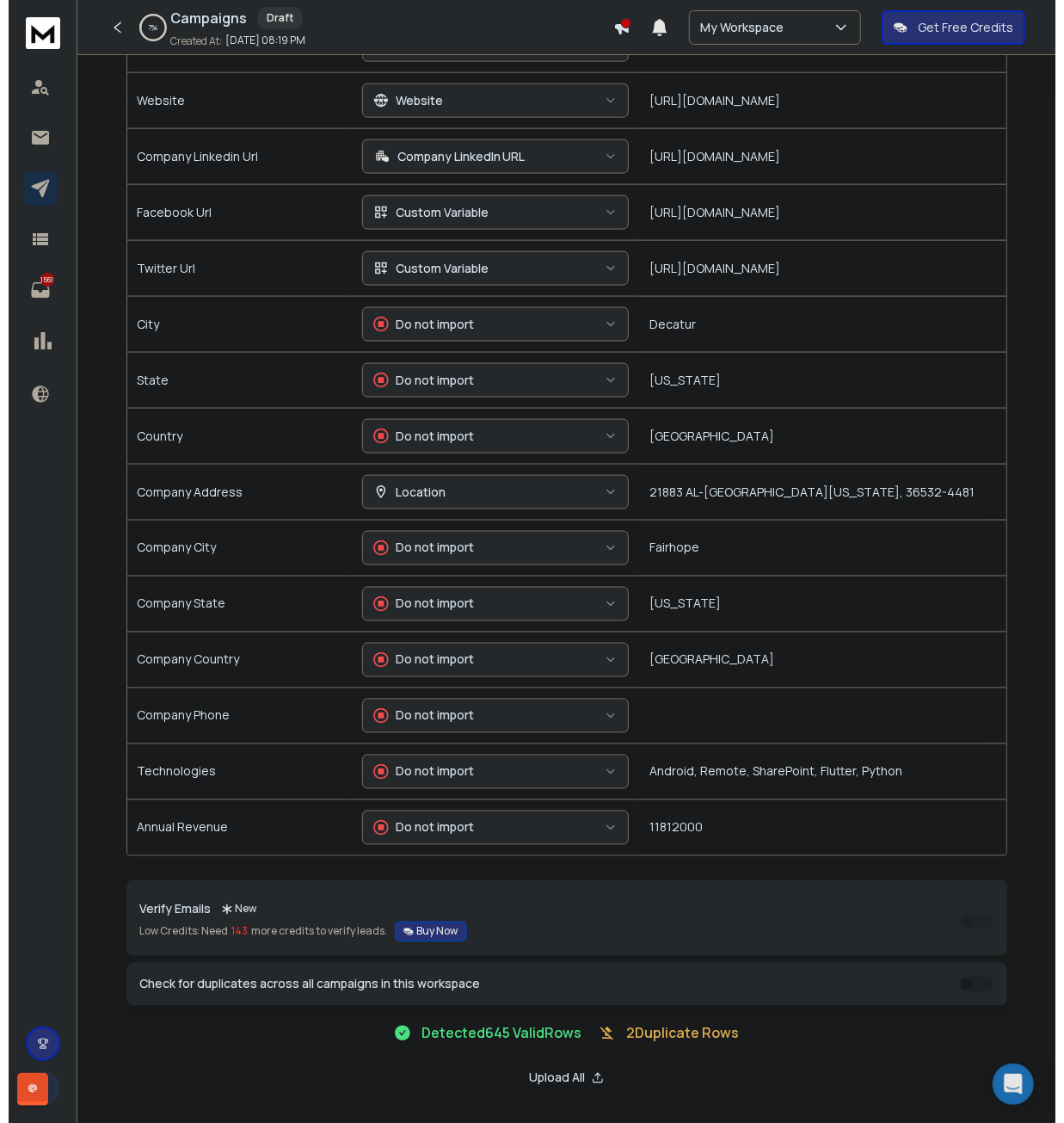
scroll to position [1030, 0]
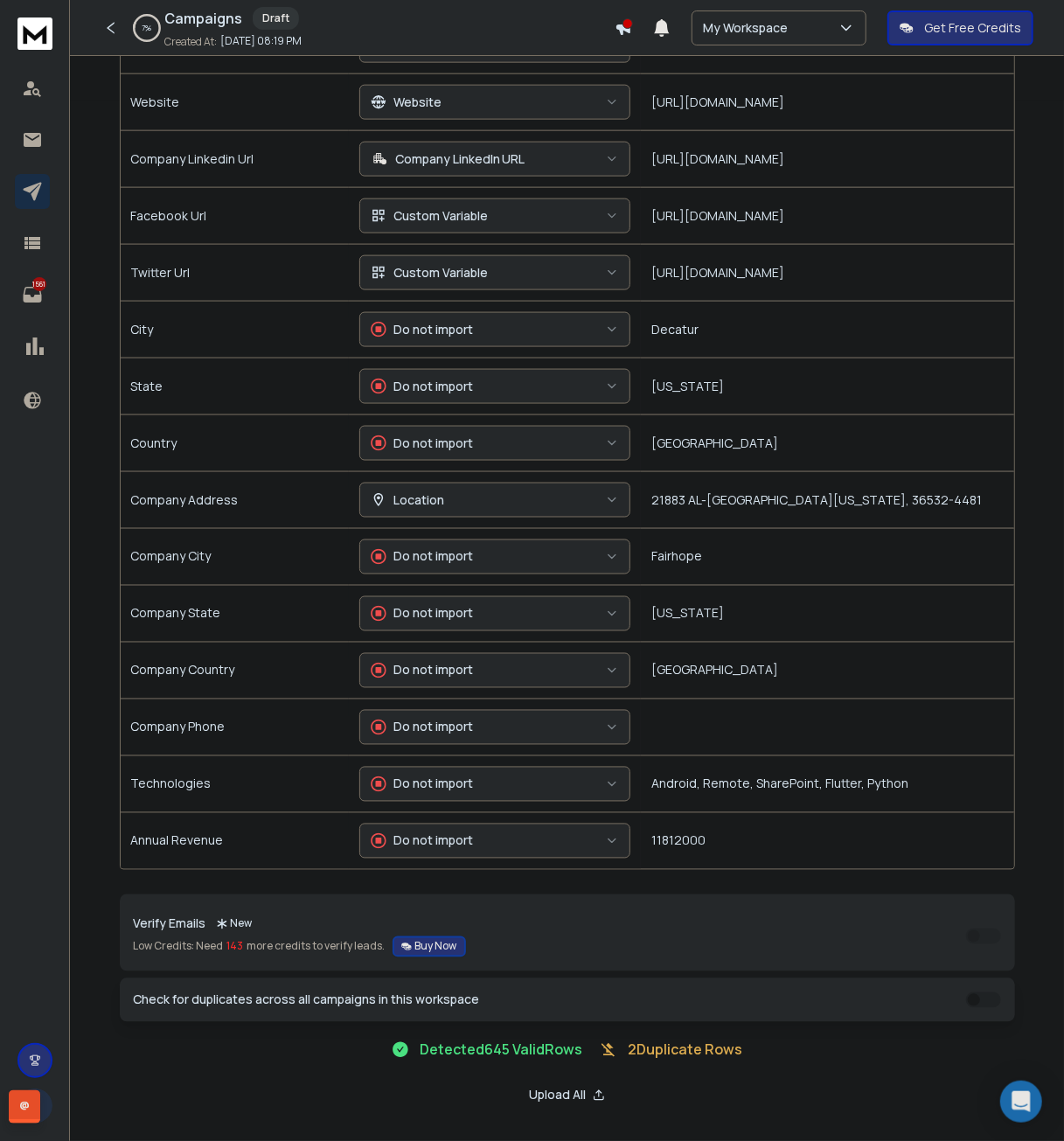
click at [409, 782] on div "Do not import" at bounding box center [421, 784] width 102 height 17
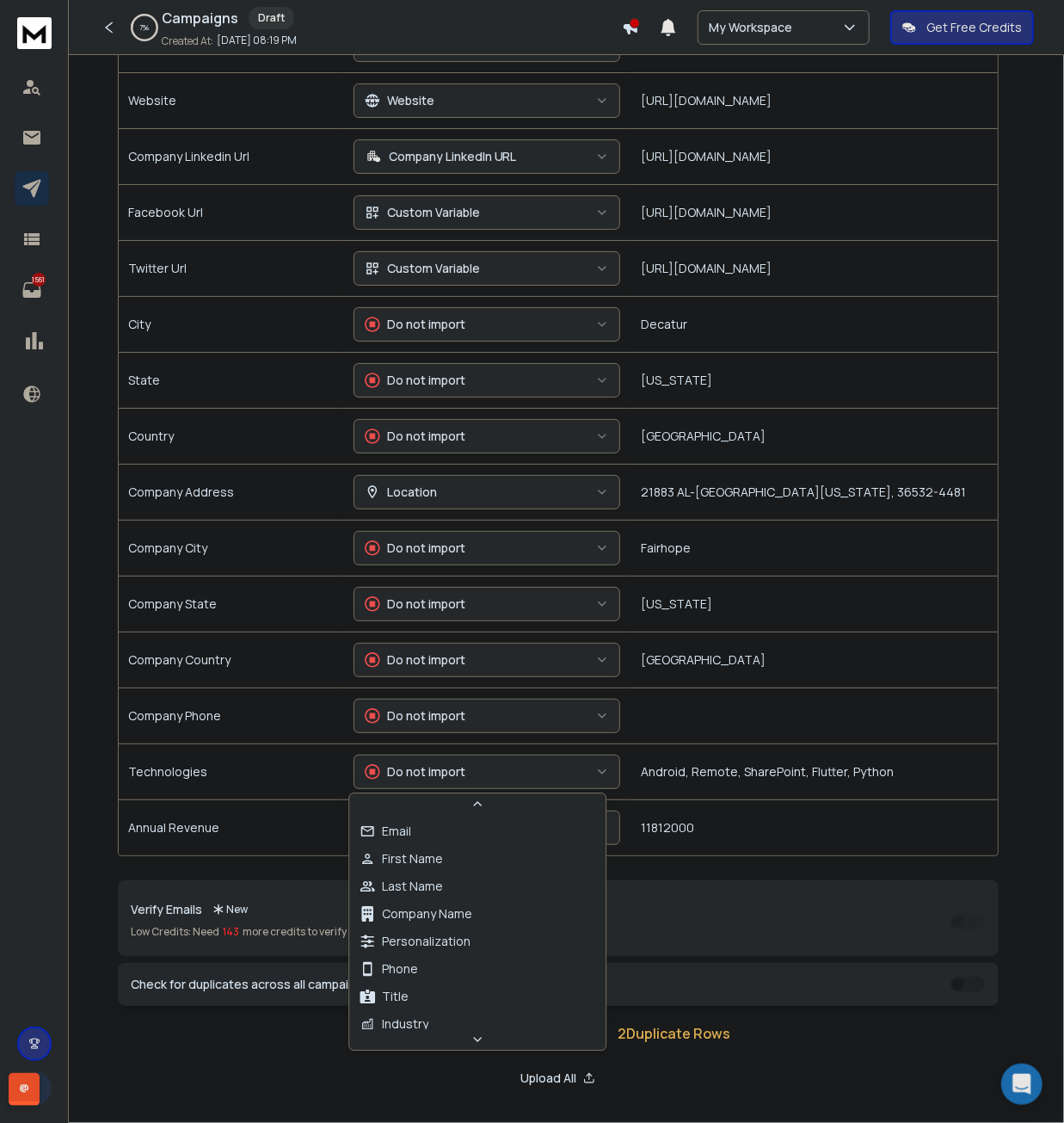
scroll to position [0, 3]
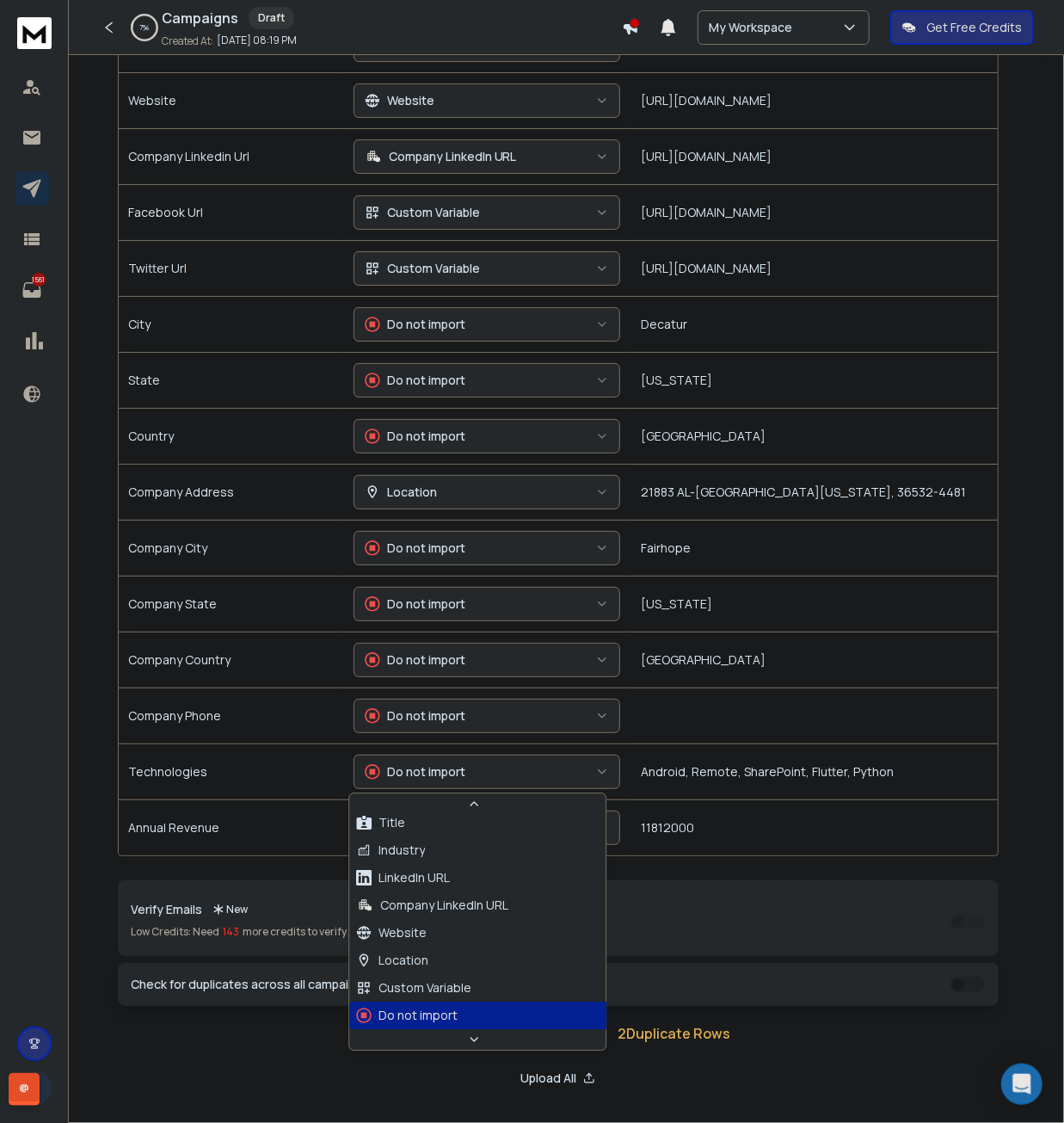
click at [287, 814] on td "Annual Revenue" at bounding box center [231, 827] width 224 height 56
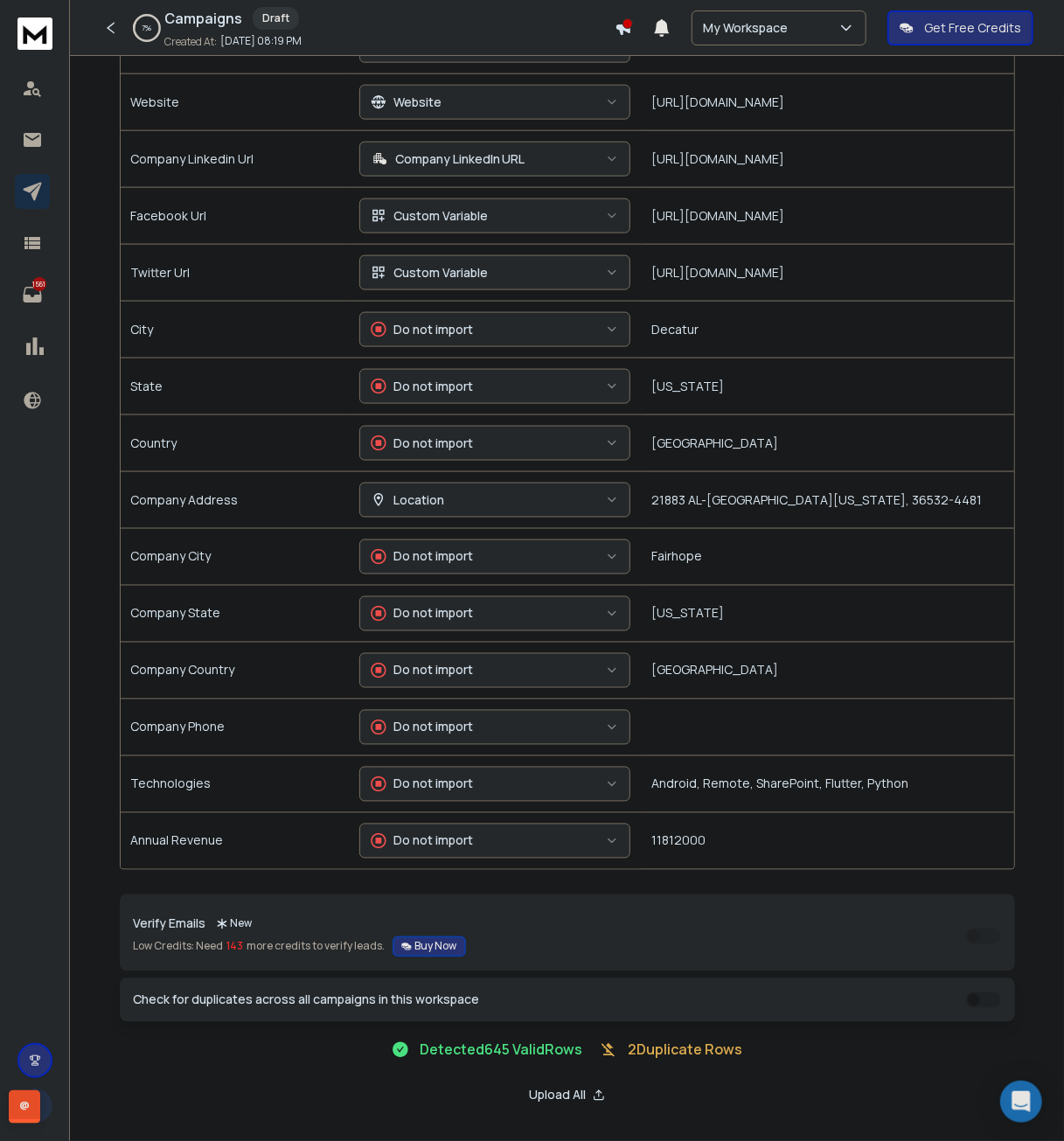
click at [470, 840] on button "Do not import" at bounding box center [495, 841] width 271 height 35
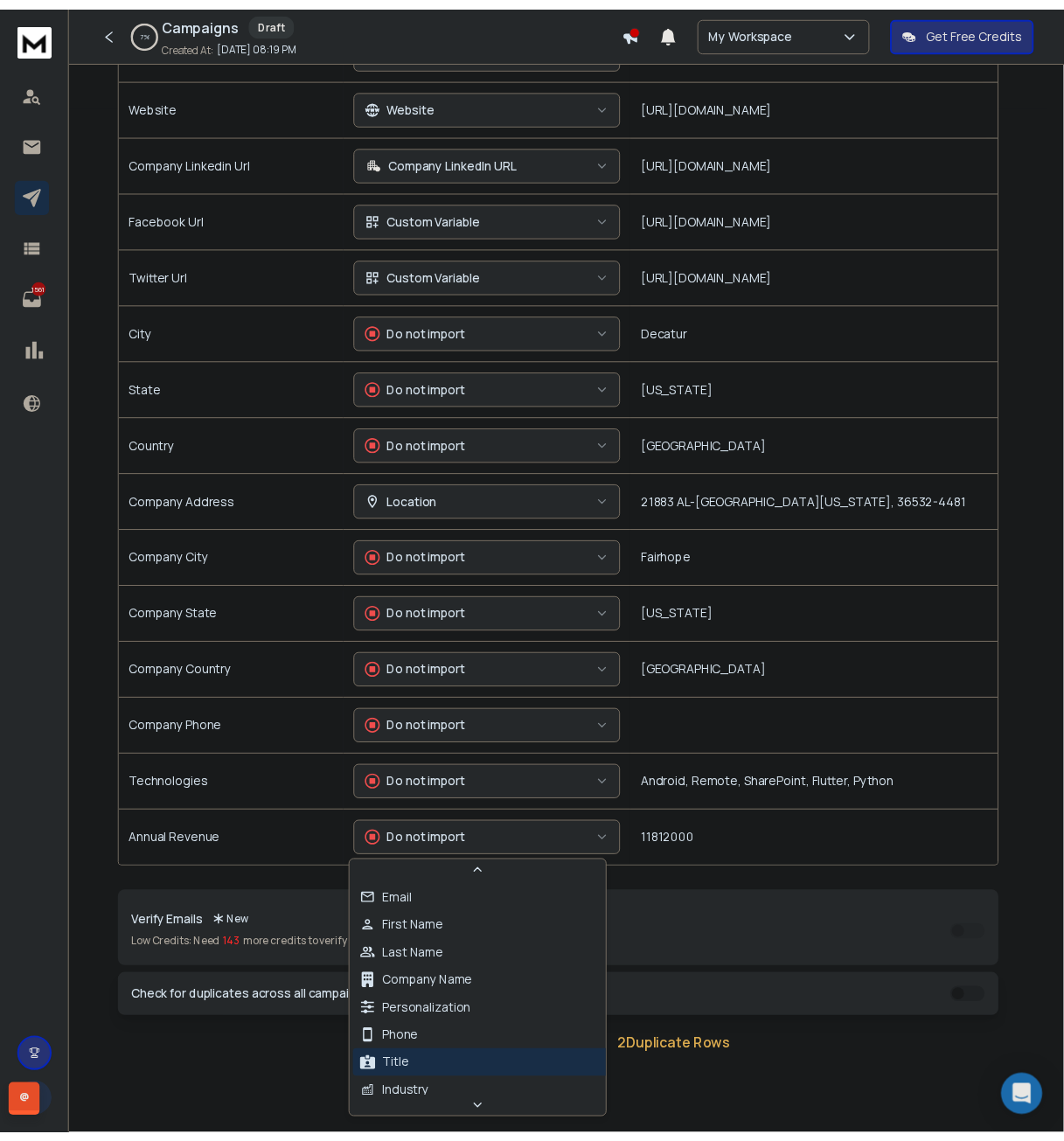
scroll to position [0, 0]
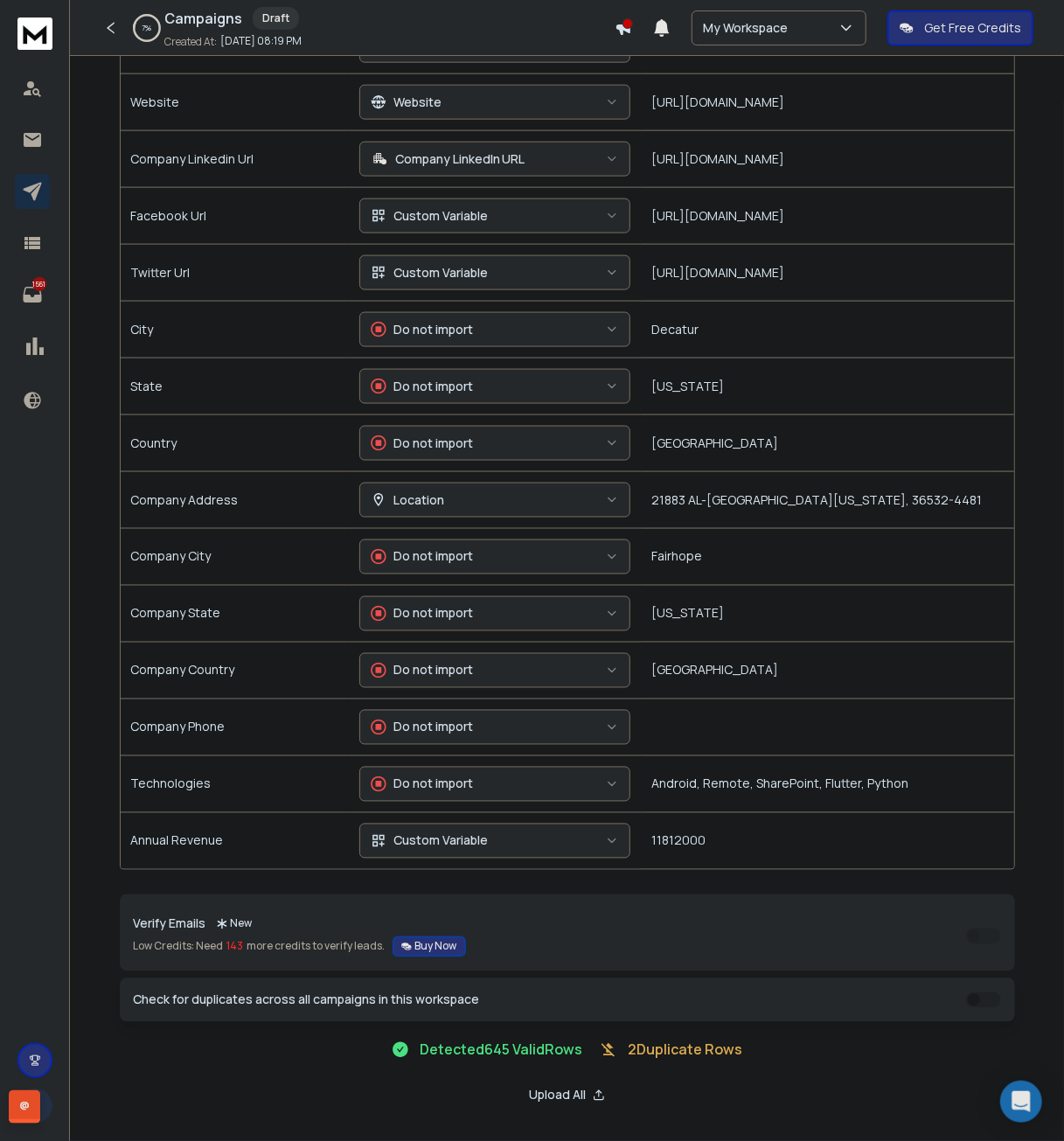
click at [581, 1082] on button "Upload All" at bounding box center [567, 1096] width 104 height 35
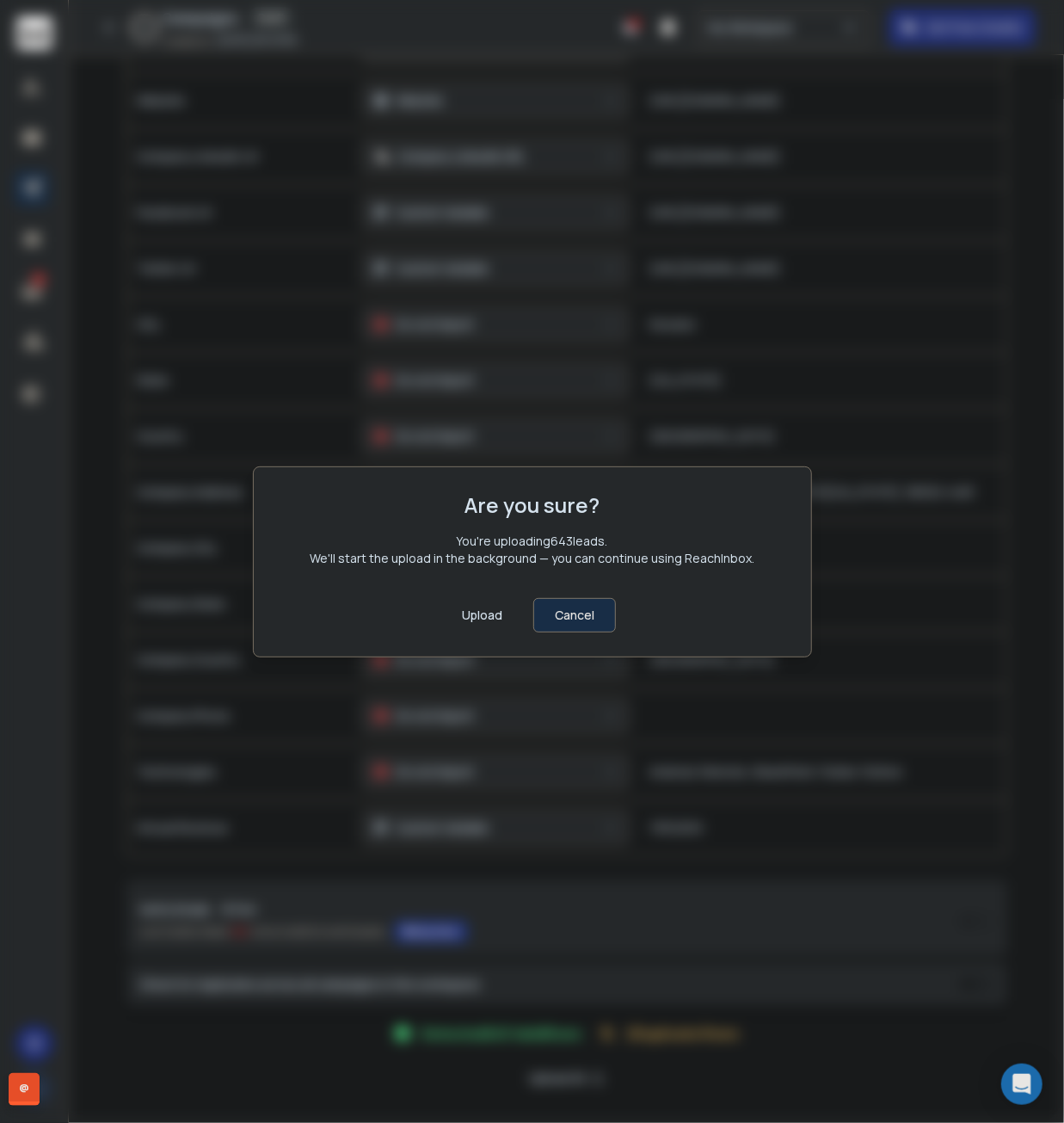
click at [482, 609] on button "Upload" at bounding box center [482, 615] width 68 height 34
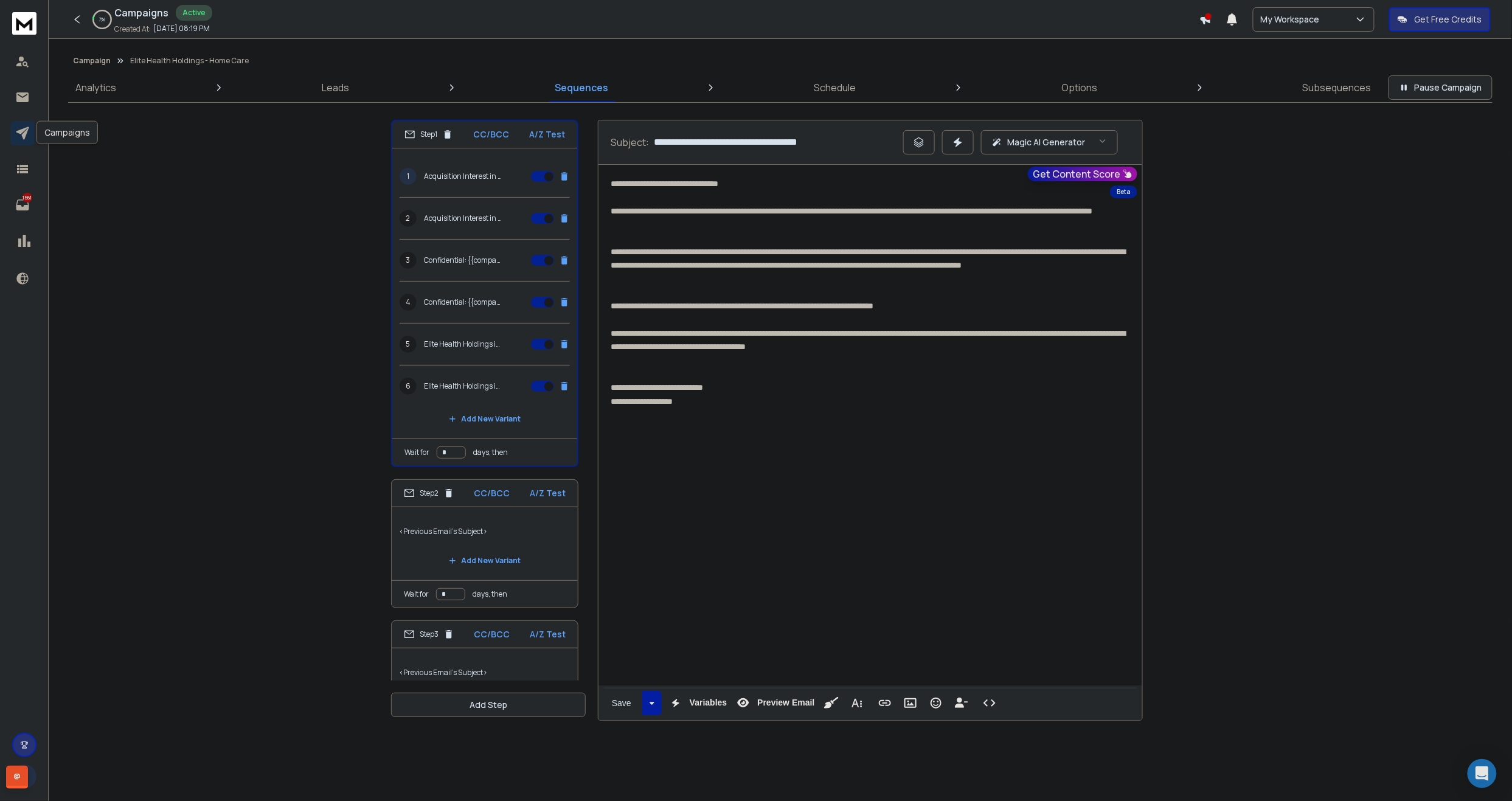
click at [23, 139] on icon at bounding box center [23, 133] width 15 height 15
